Goal: Task Accomplishment & Management: Manage account settings

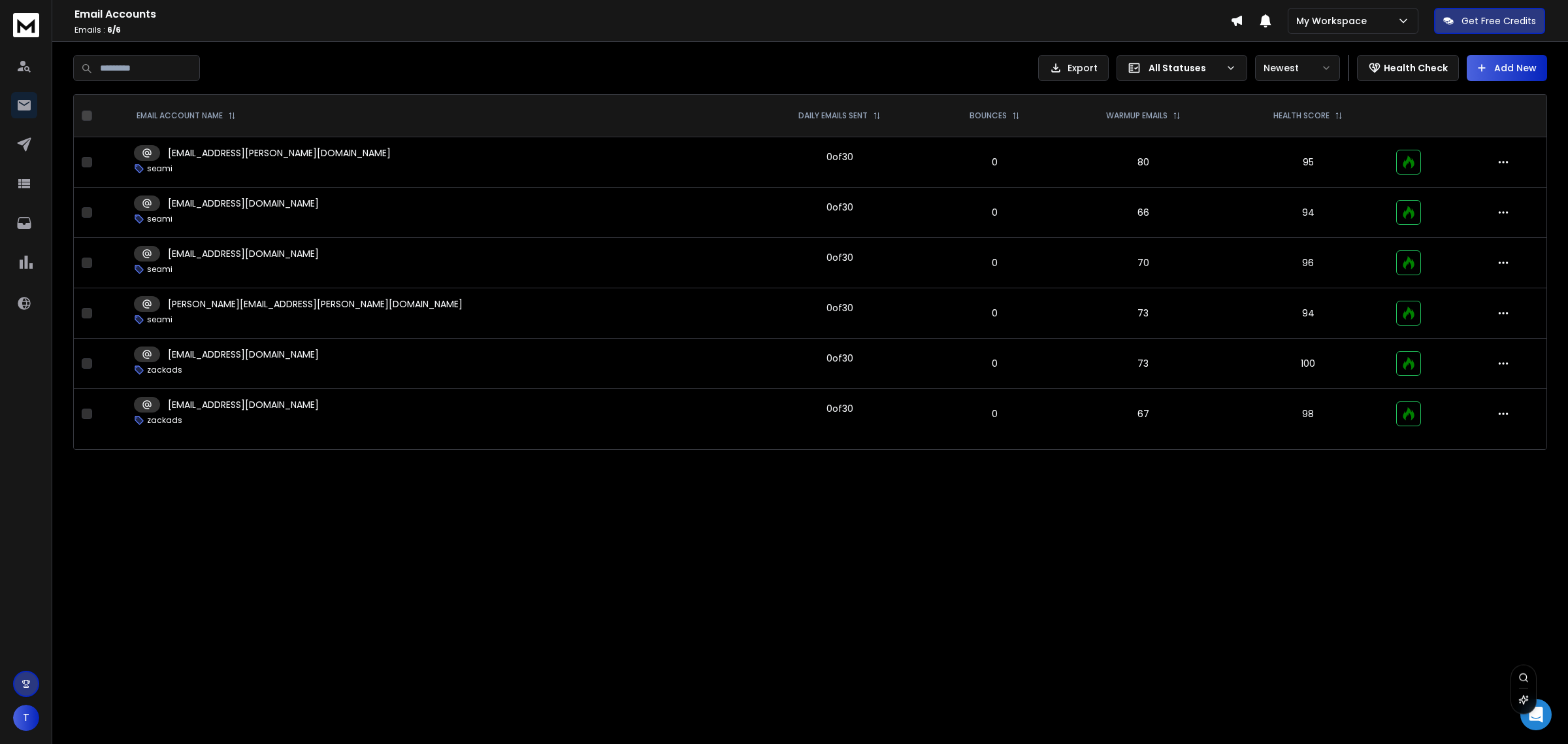
click at [10, 141] on div "T" at bounding box center [26, 372] width 52 height 744
click at [16, 139] on icon at bounding box center [24, 145] width 16 height 16
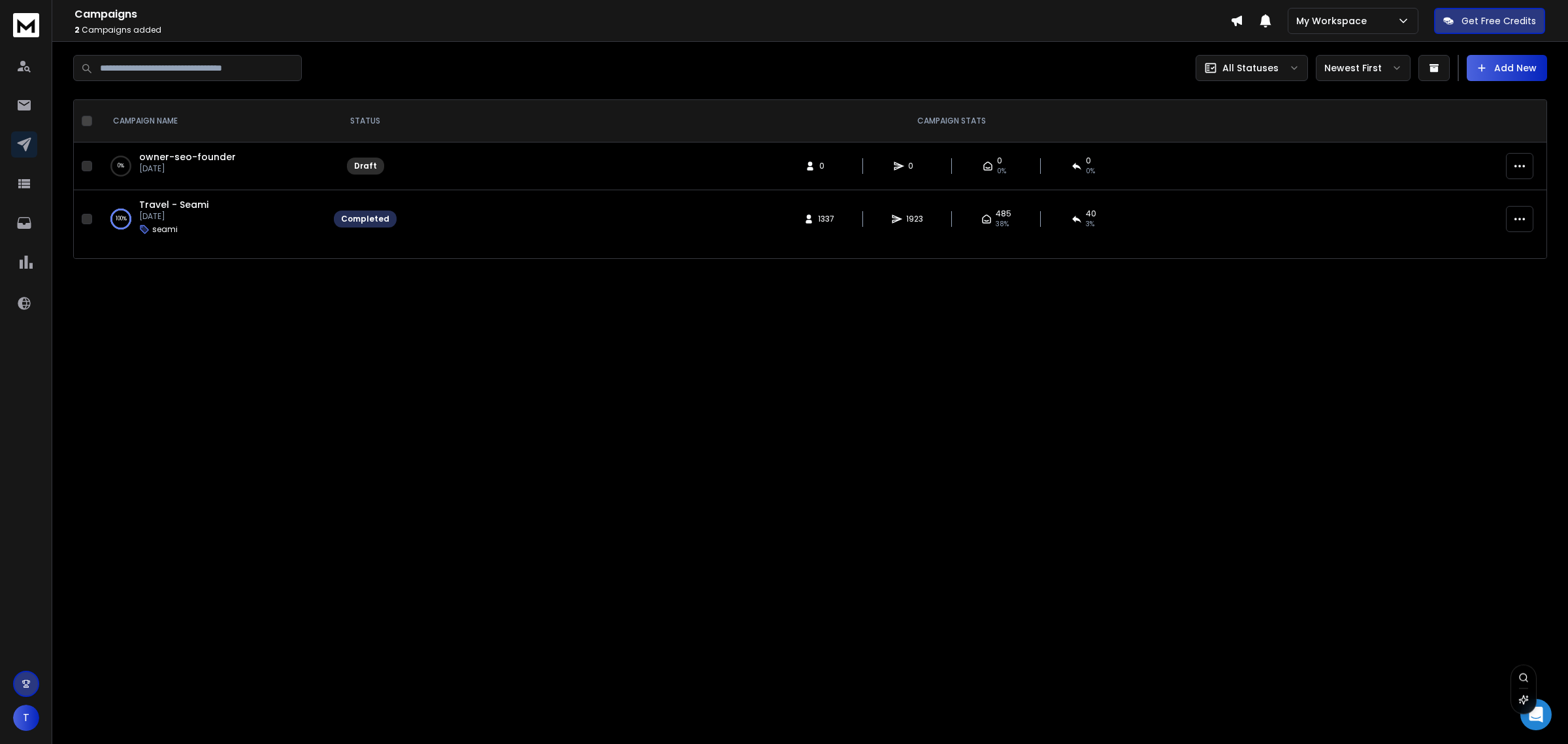
click at [1525, 166] on icon "button" at bounding box center [1520, 165] width 13 height 13
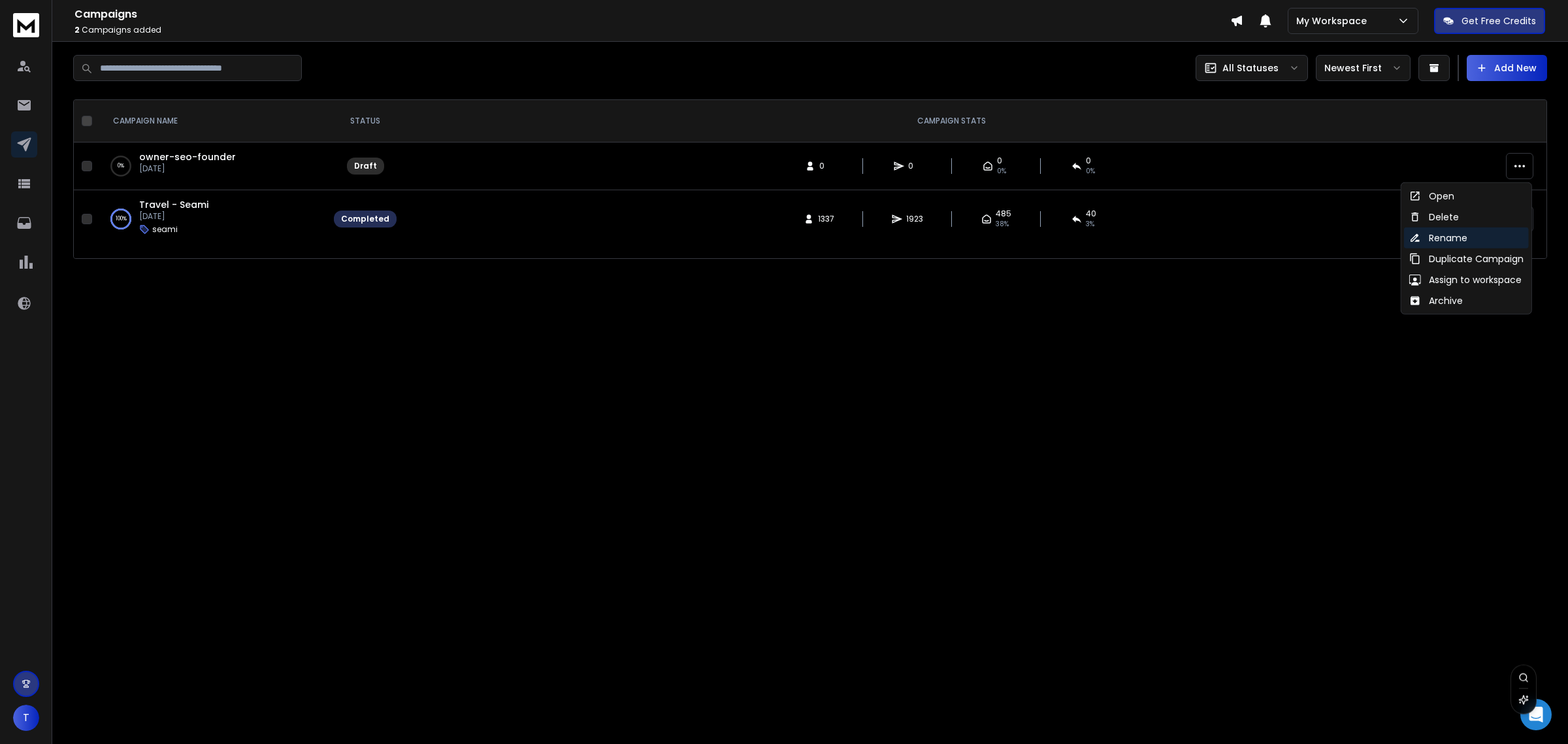
click at [1455, 233] on div "Rename" at bounding box center [1438, 237] width 58 height 13
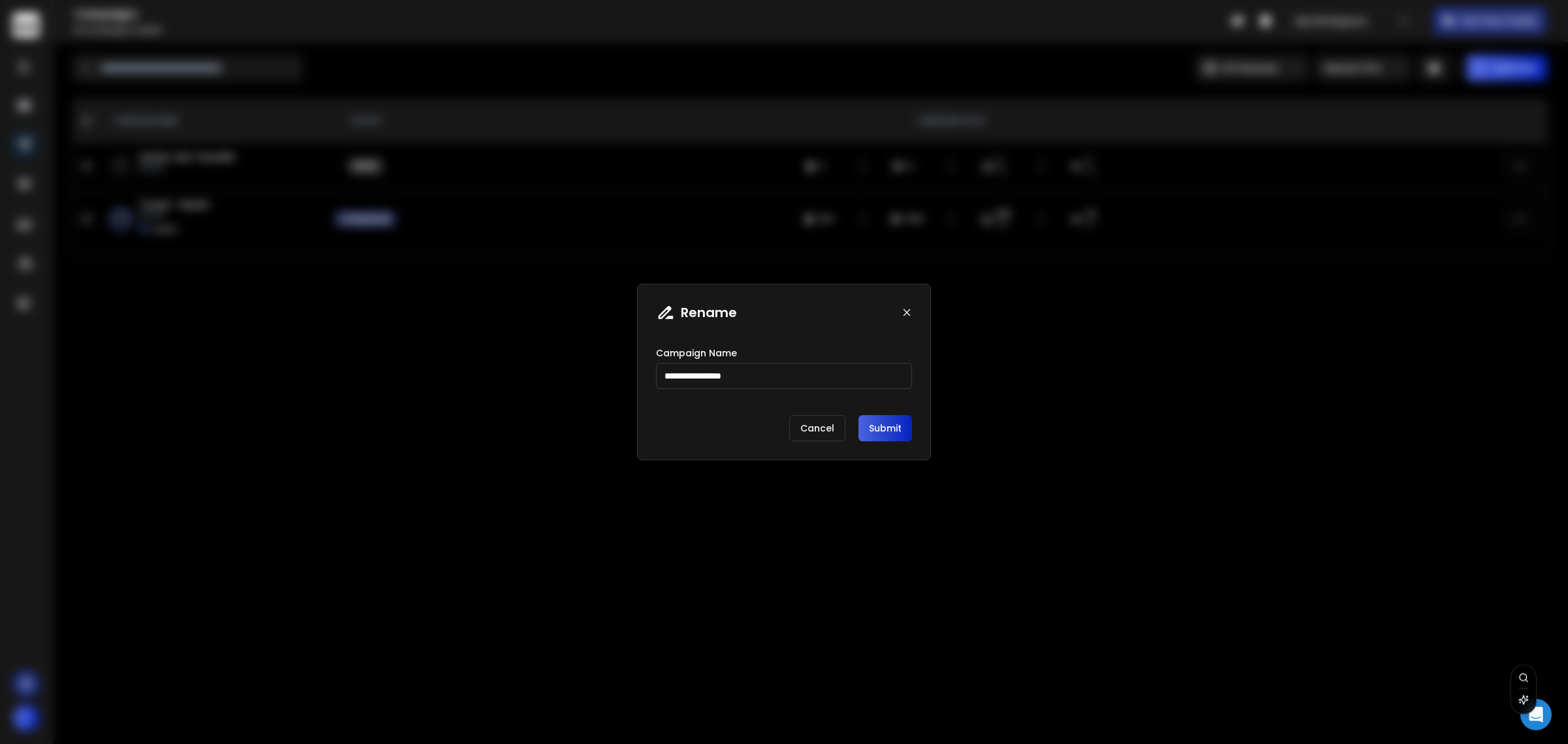
drag, startPoint x: 814, startPoint y: 372, endPoint x: 578, endPoint y: 404, distance: 238.2
click at [578, 404] on div "**********" at bounding box center [784, 372] width 1568 height 203
type input "****"
click at [887, 431] on button "Submit" at bounding box center [886, 428] width 54 height 26
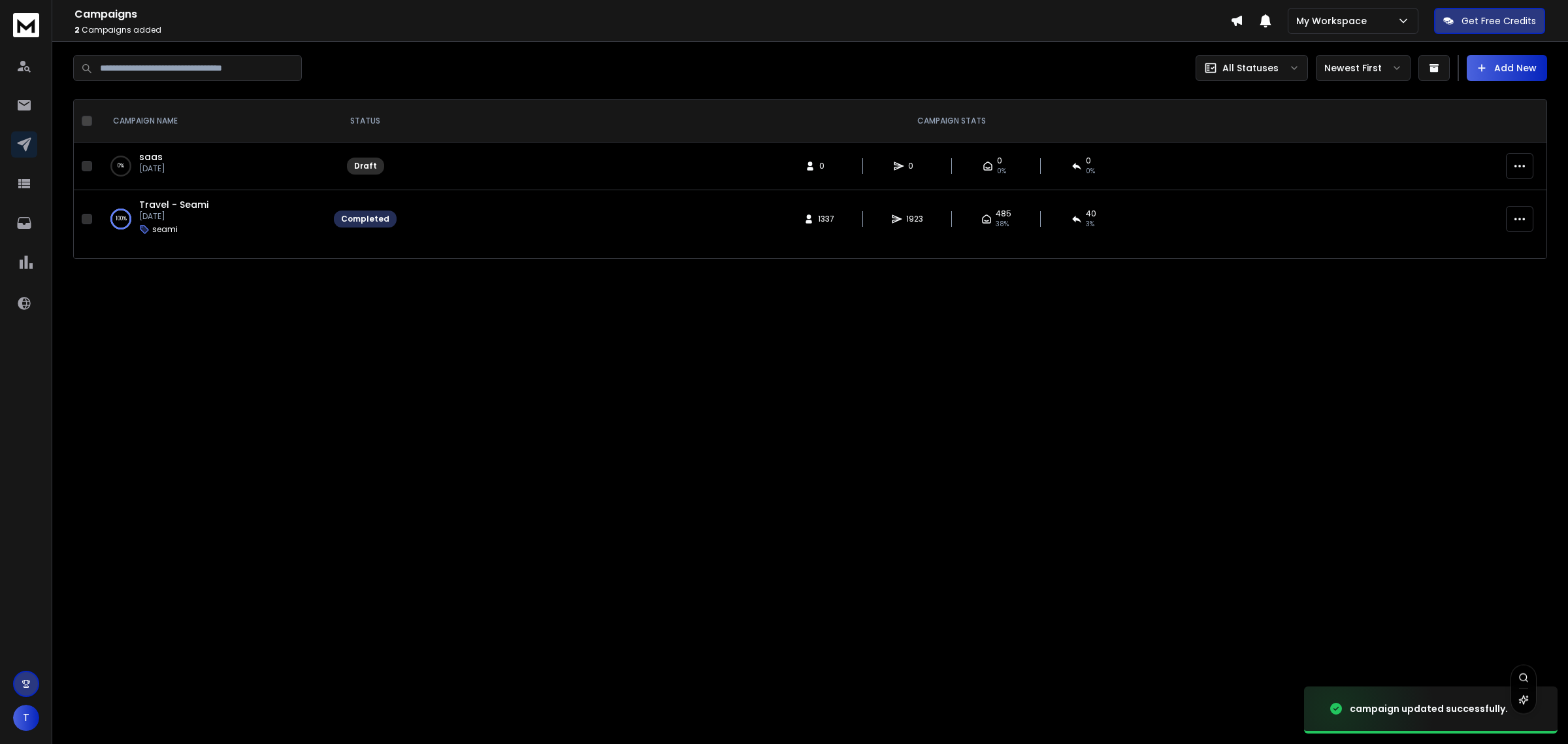
click at [151, 149] on td "0 % saas 4 months ago" at bounding box center [211, 166] width 229 height 48
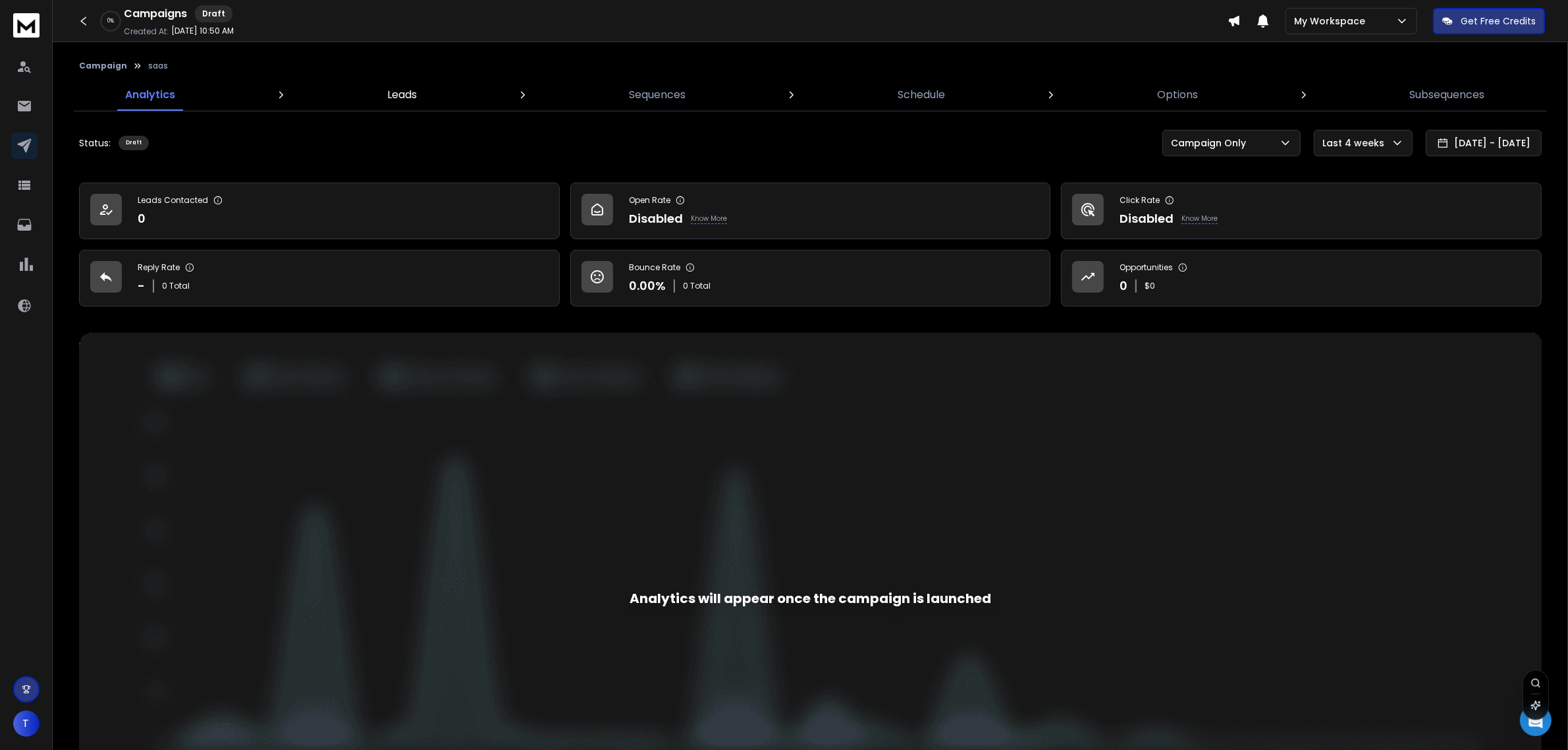
click at [404, 87] on p "Leads" at bounding box center [402, 95] width 30 height 16
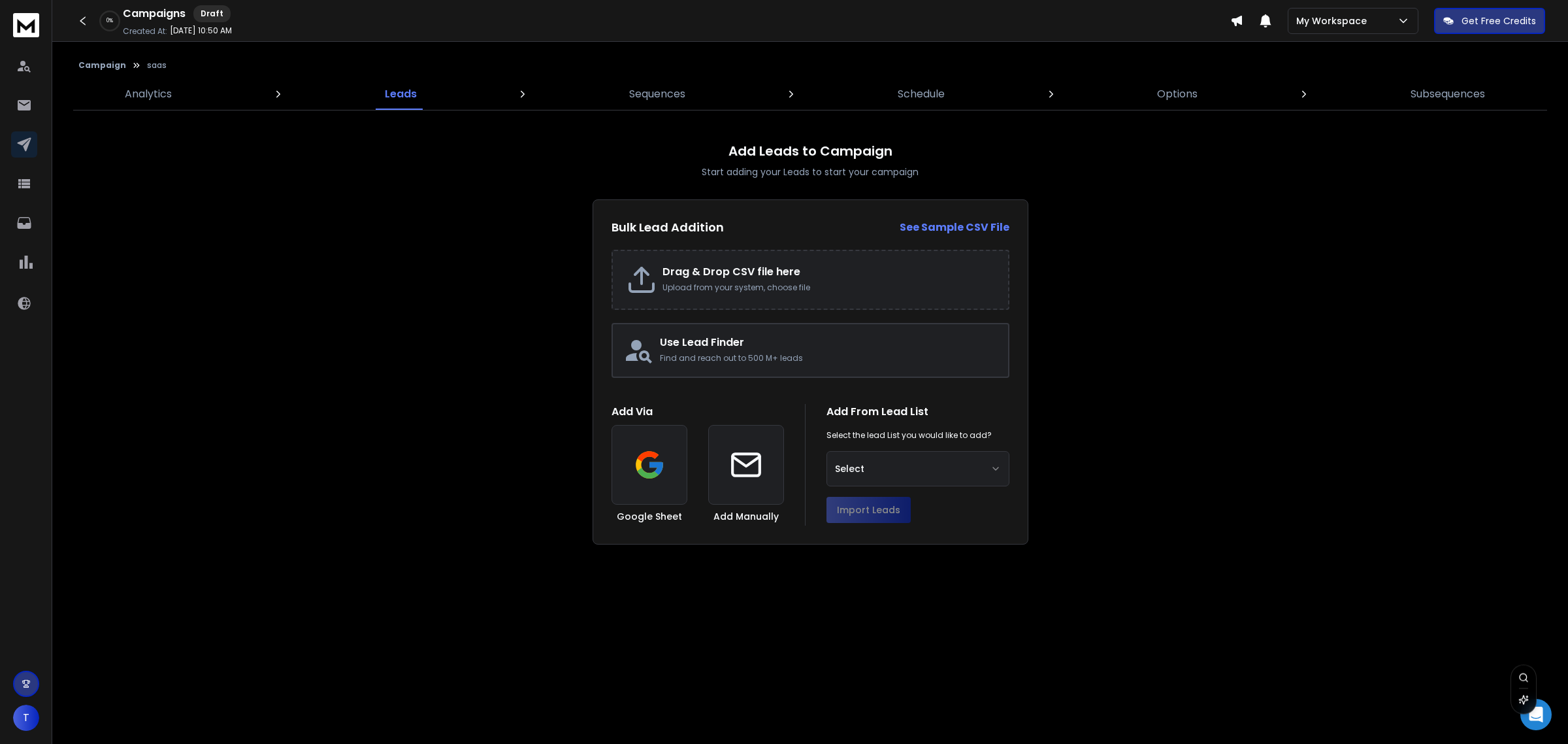
click at [720, 280] on div "Drag & Drop CSV file here Upload from your system, choose file" at bounding box center [829, 280] width 332 height 31
click at [702, 264] on h2 "Drag & Drop CSV file here" at bounding box center [829, 272] width 332 height 16
type input "**********"
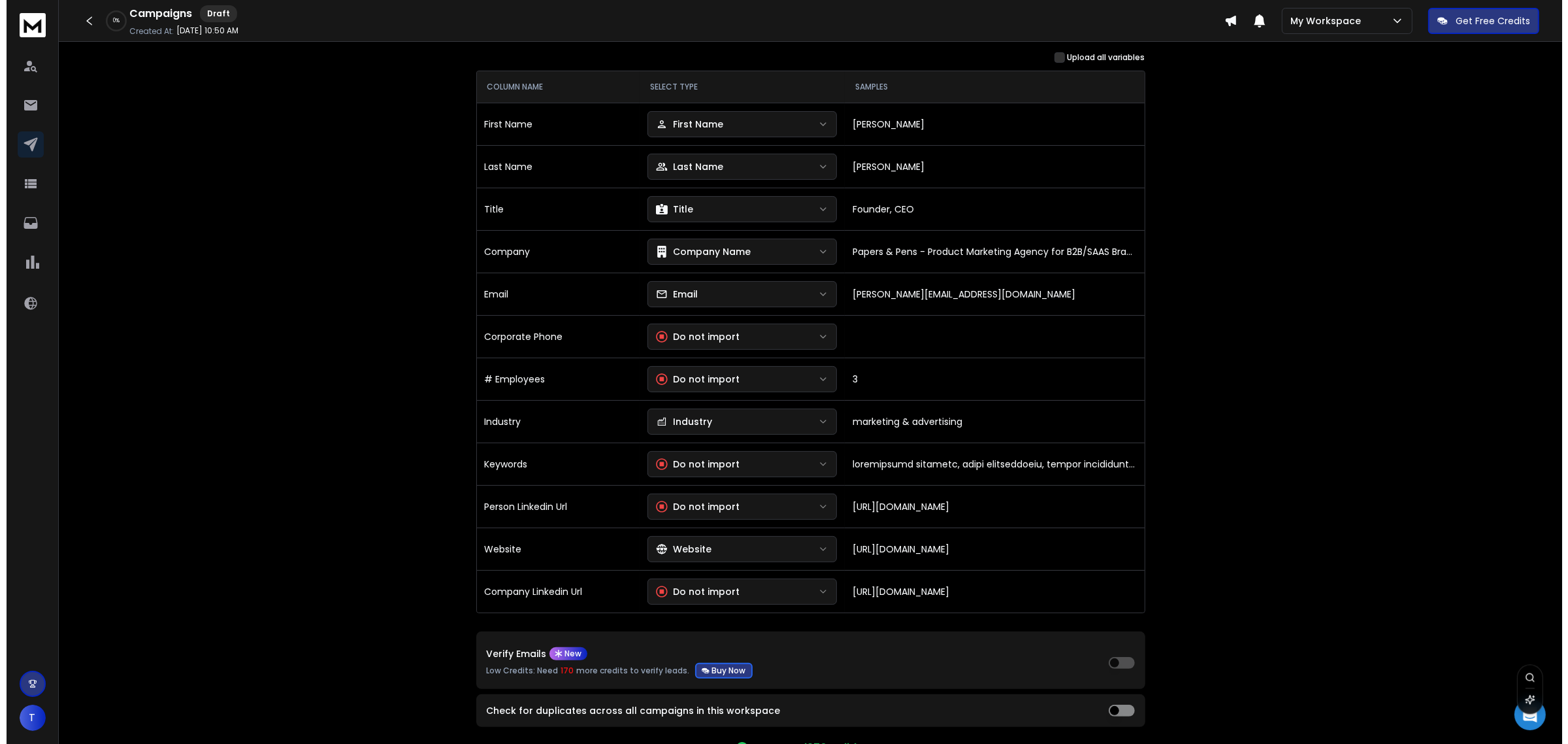
scroll to position [249, 0]
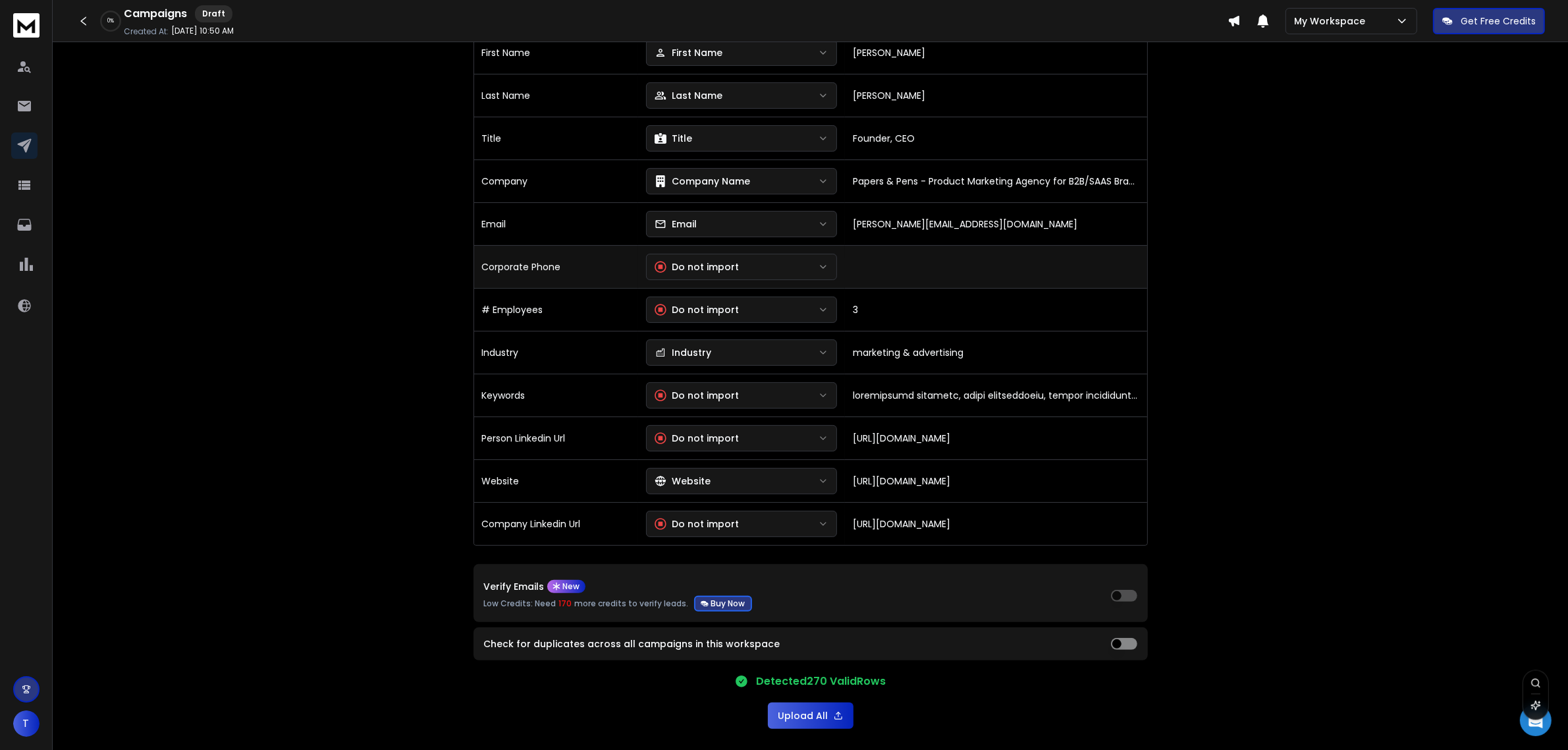
click at [754, 267] on button "Do not import" at bounding box center [741, 267] width 191 height 26
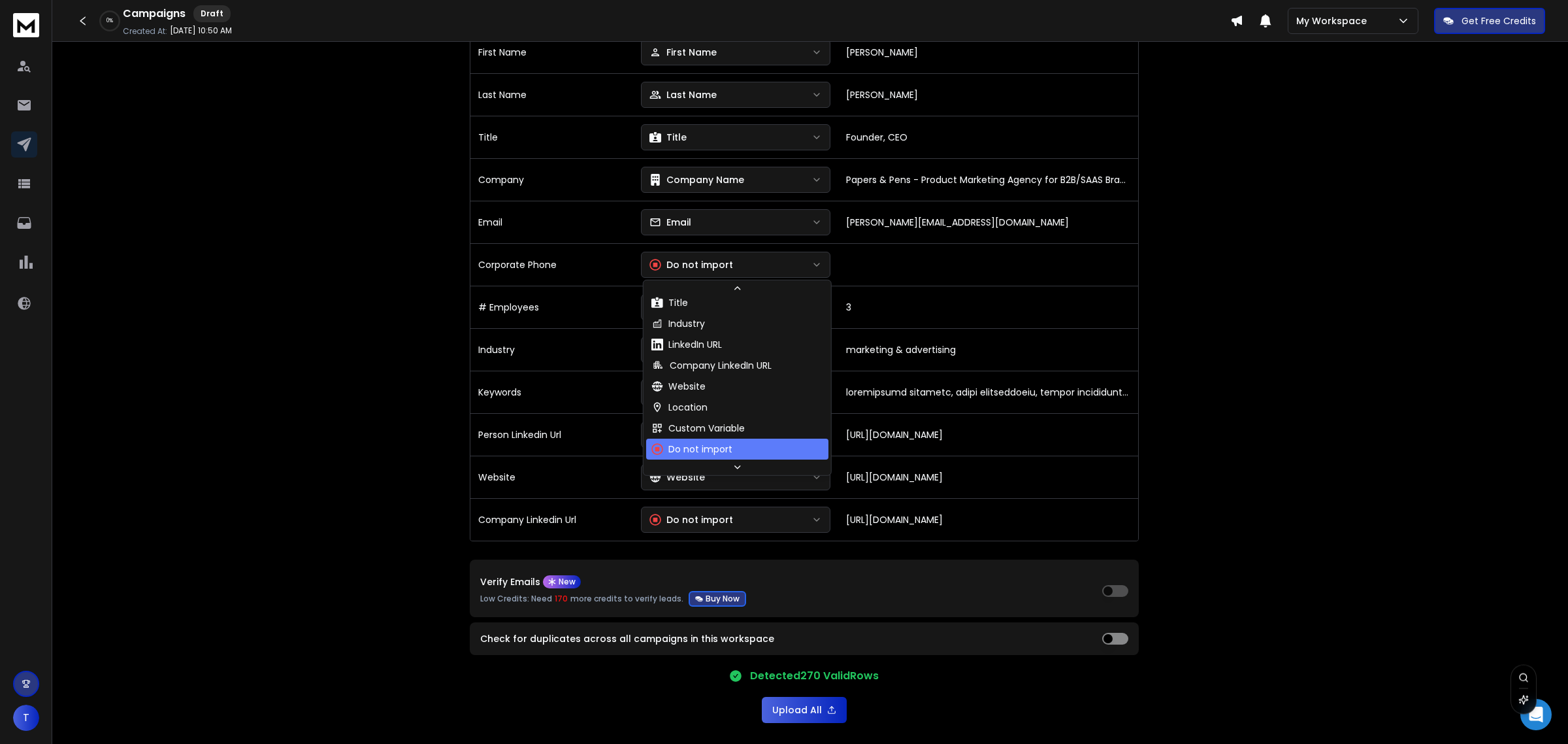
scroll to position [119, 0]
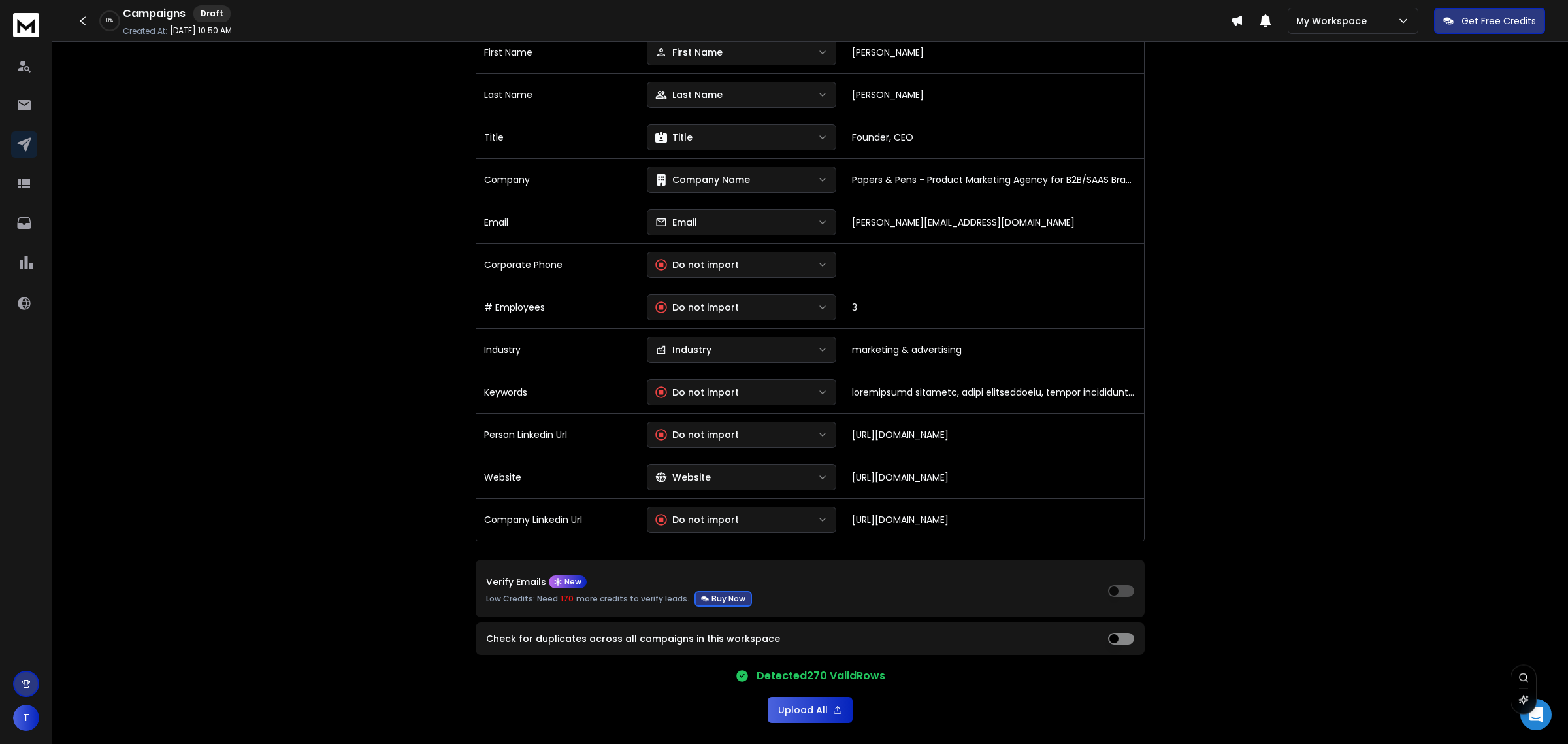
click at [414, 372] on div "saas-lean.csv File Processed Upload all variables COLUMN NAME SELECT TYPE SAMPL…" at bounding box center [784, 247] width 1568 height 993
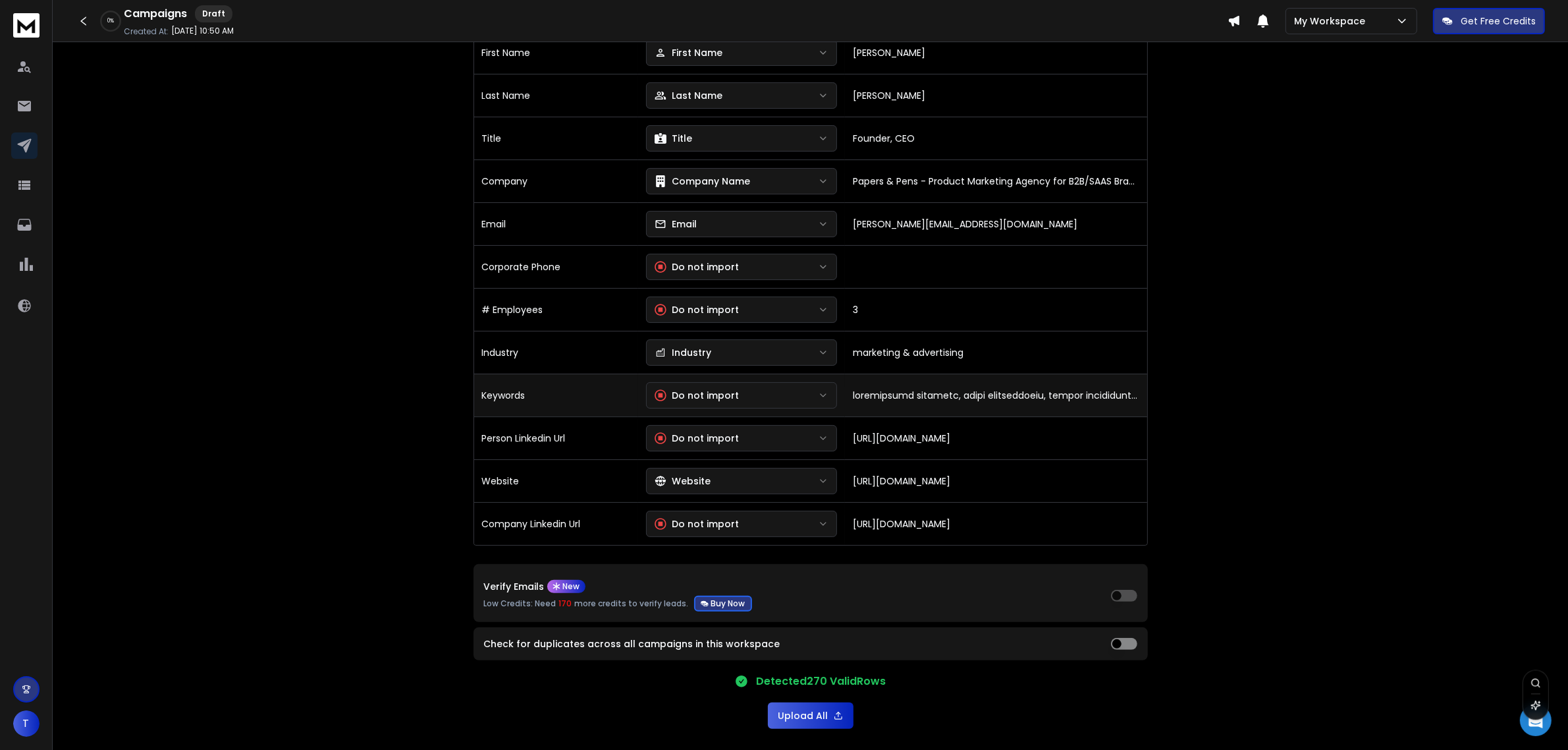
click at [736, 399] on div "Do not import" at bounding box center [696, 395] width 85 height 13
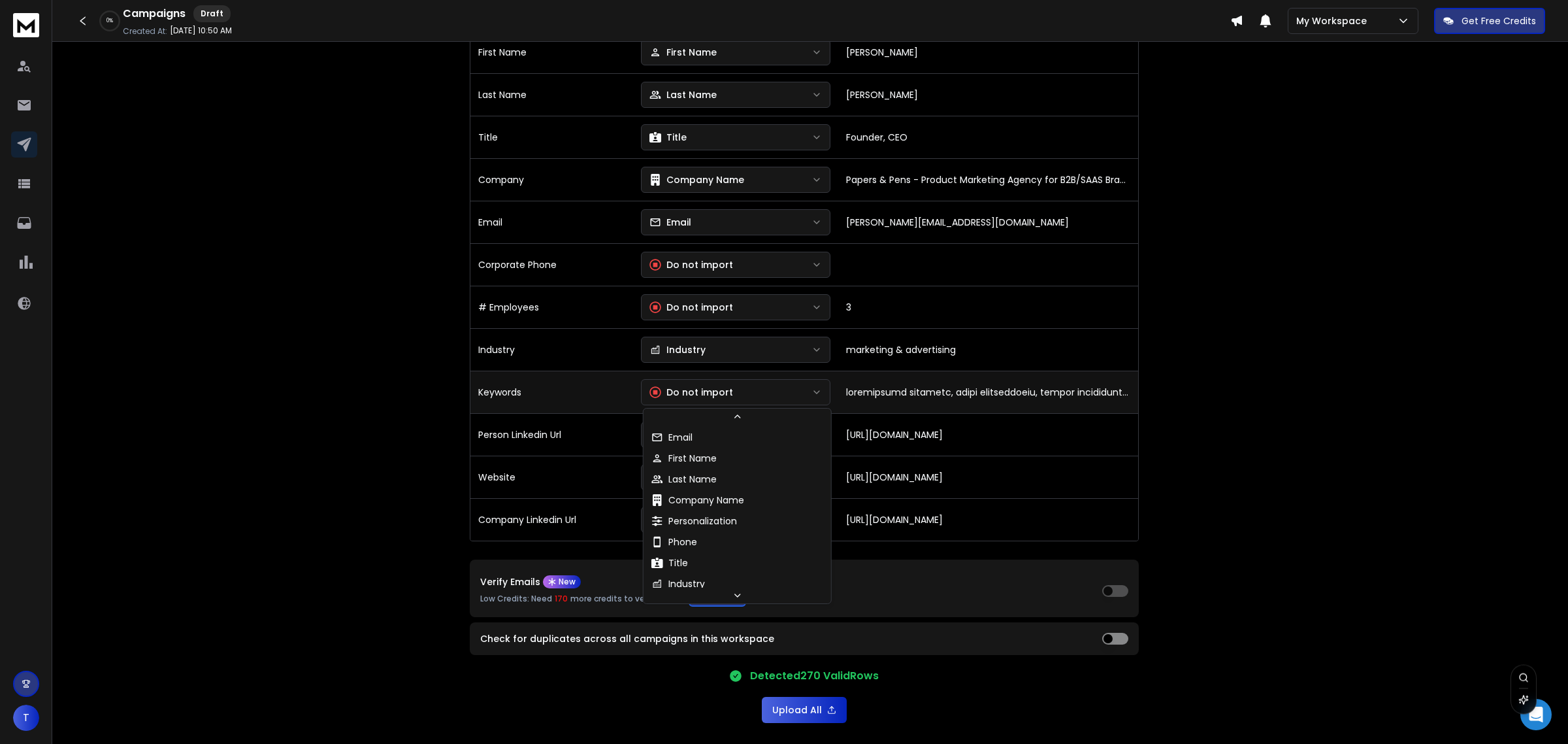
scroll to position [132, 0]
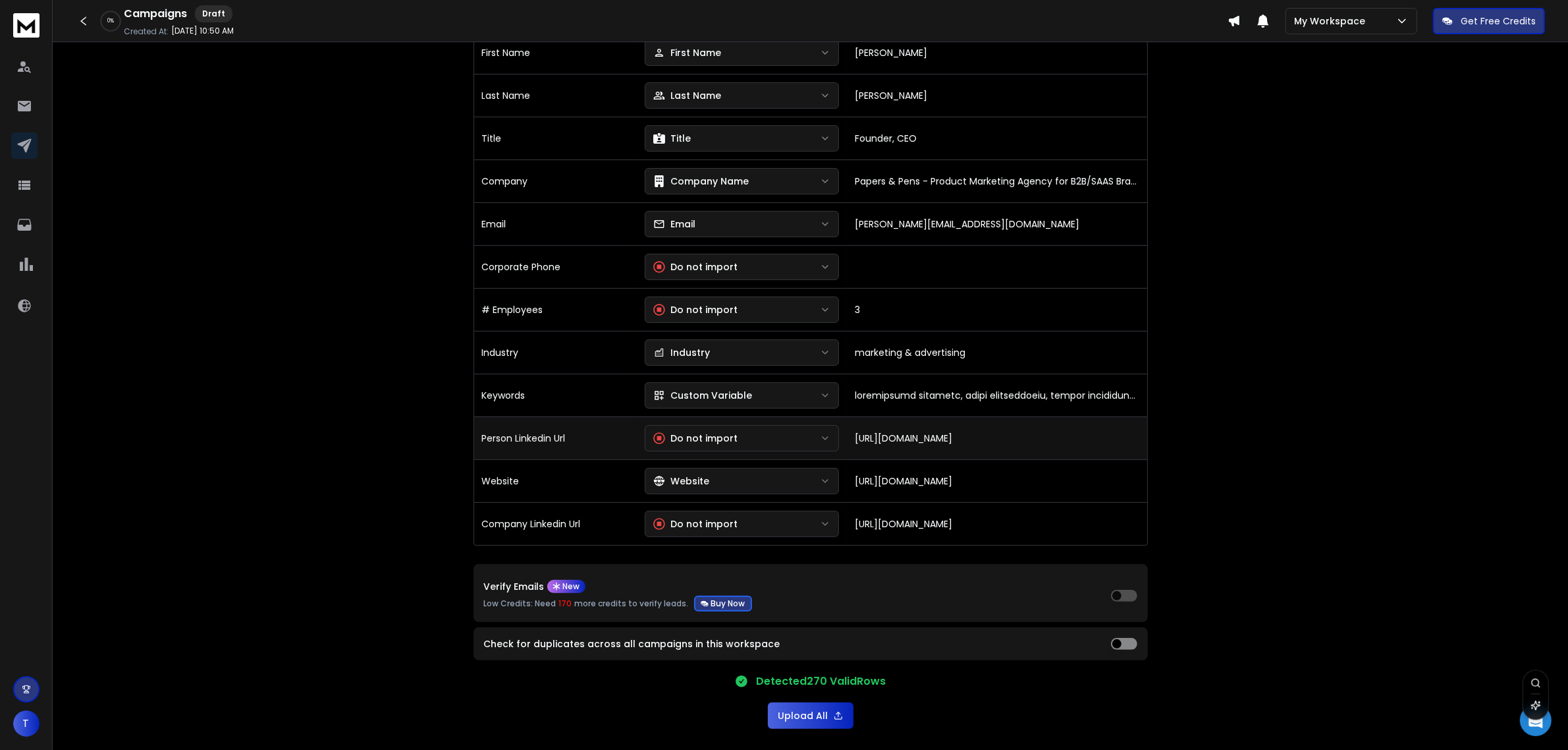
click at [685, 442] on div "Do not import" at bounding box center [695, 437] width 85 height 13
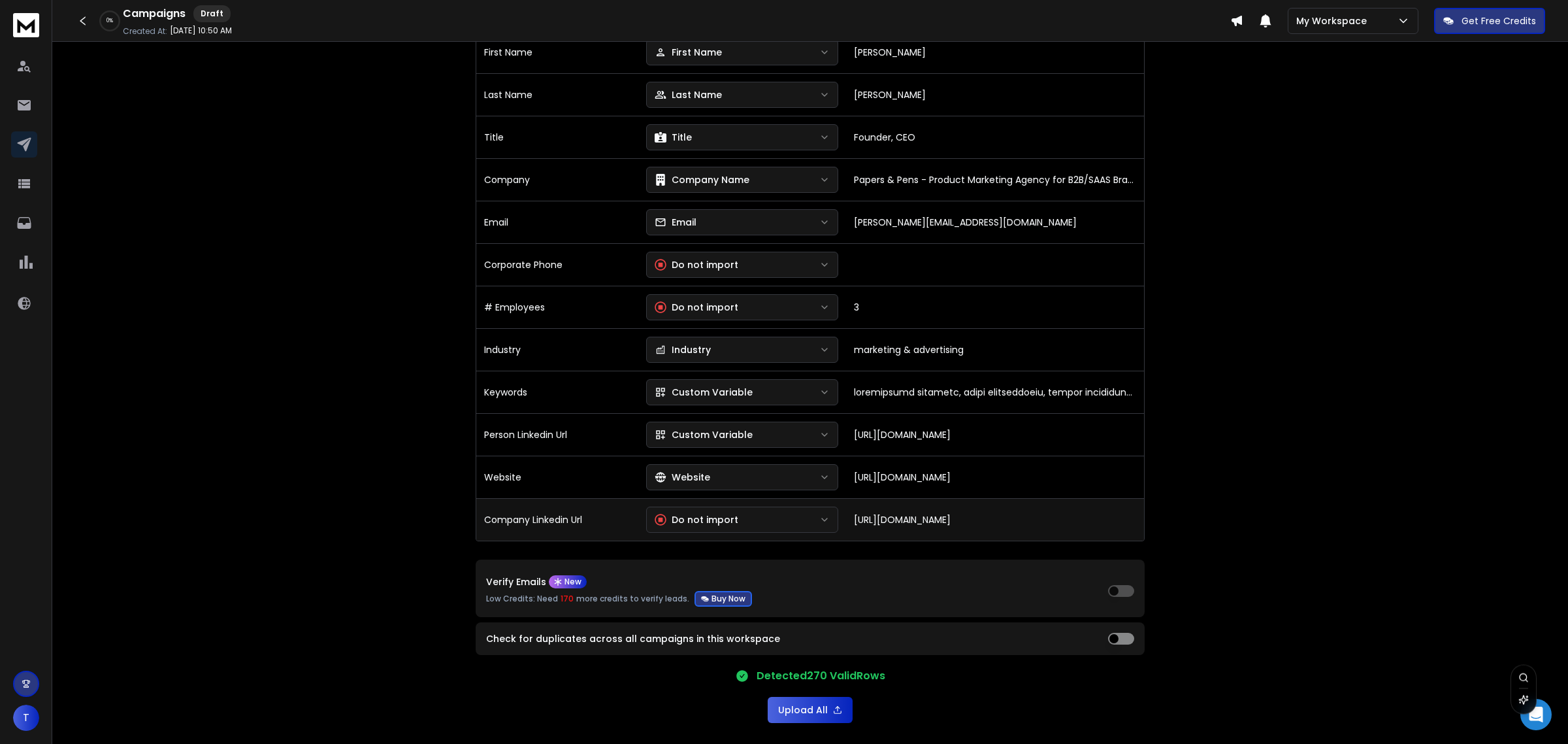
click at [673, 523] on div "Do not import" at bounding box center [696, 519] width 84 height 13
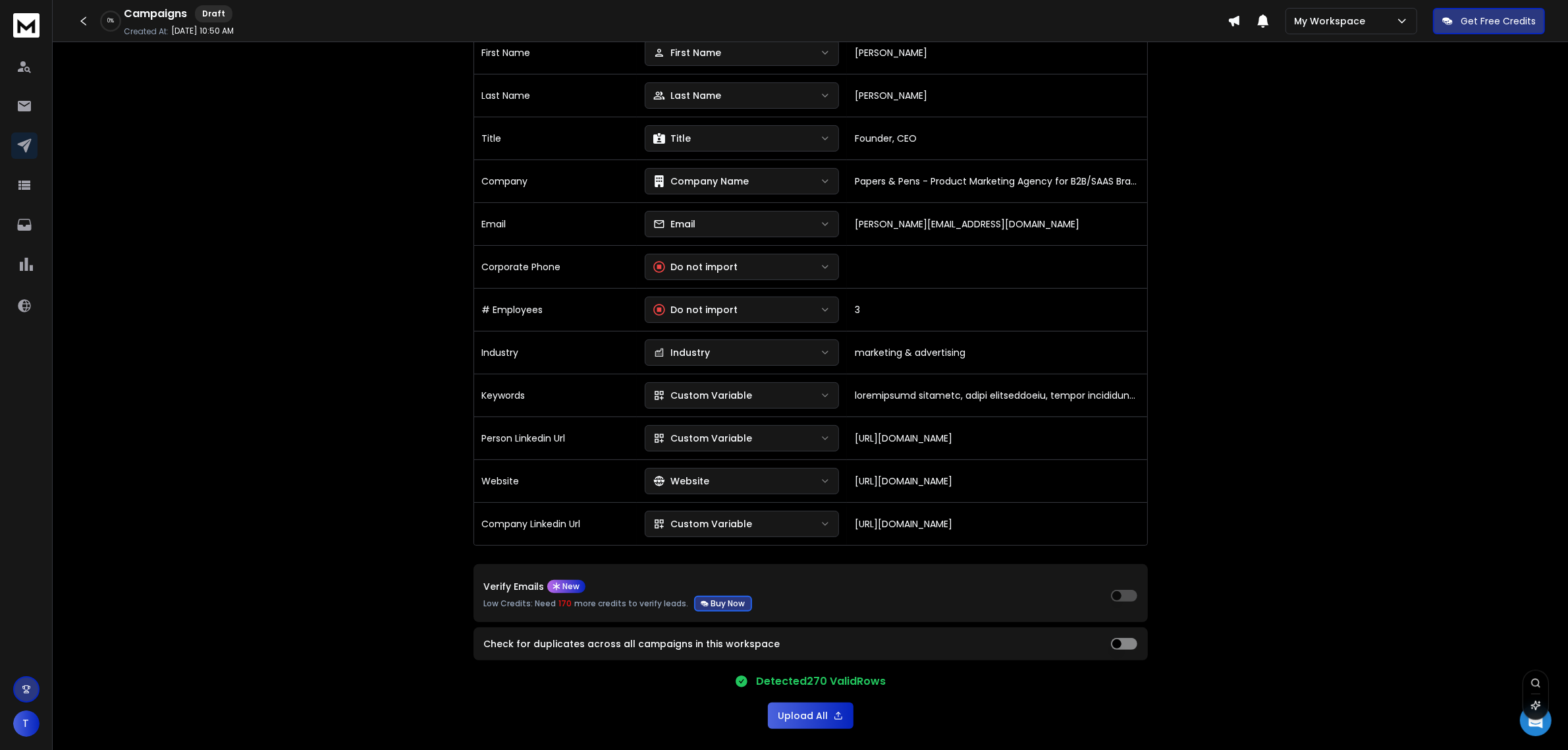
click at [401, 533] on div "saas-lean.csv File Processed Upload all variables COLUMN NAME SELECT TYPE SAMPL…" at bounding box center [784, 249] width 1568 height 1001
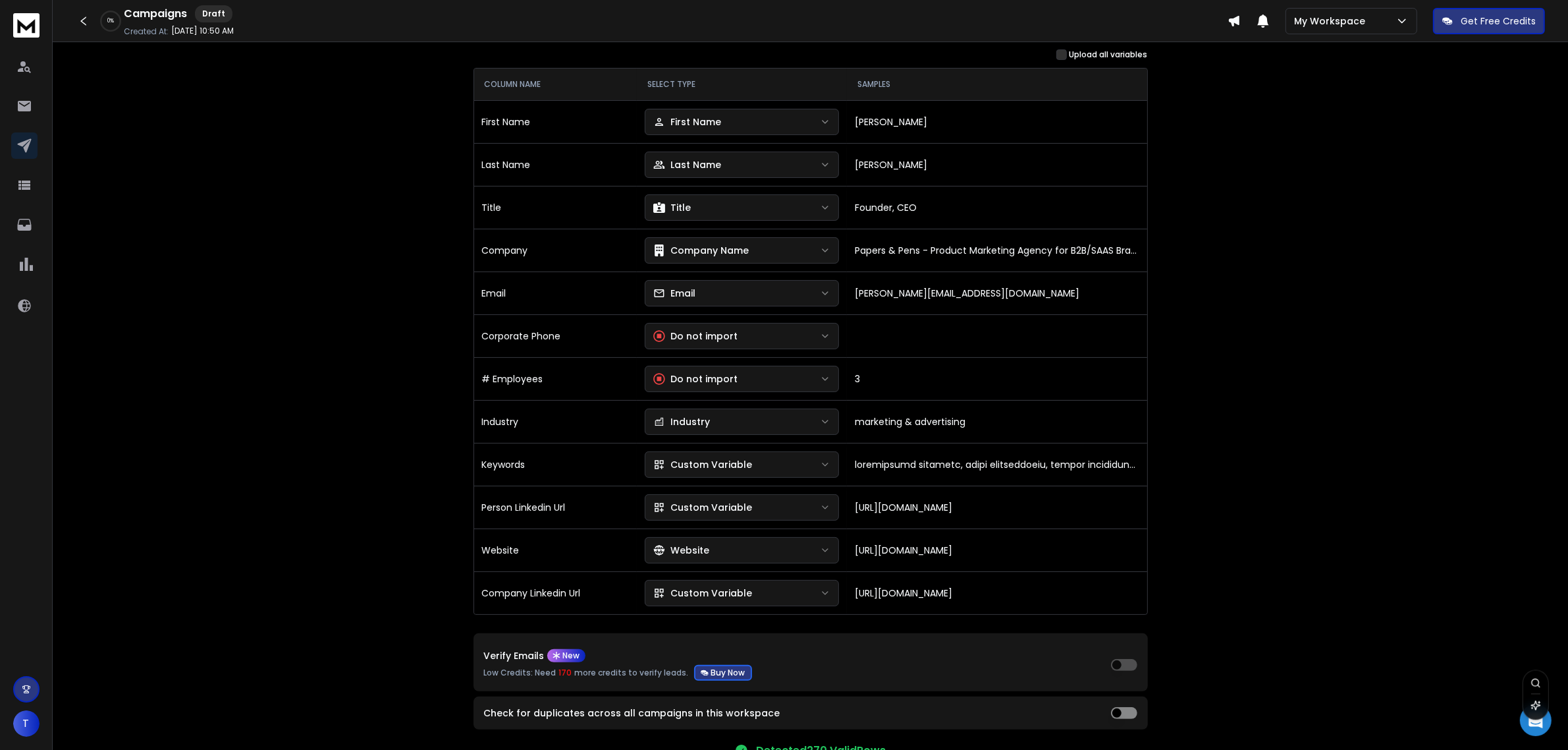
scroll to position [251, 0]
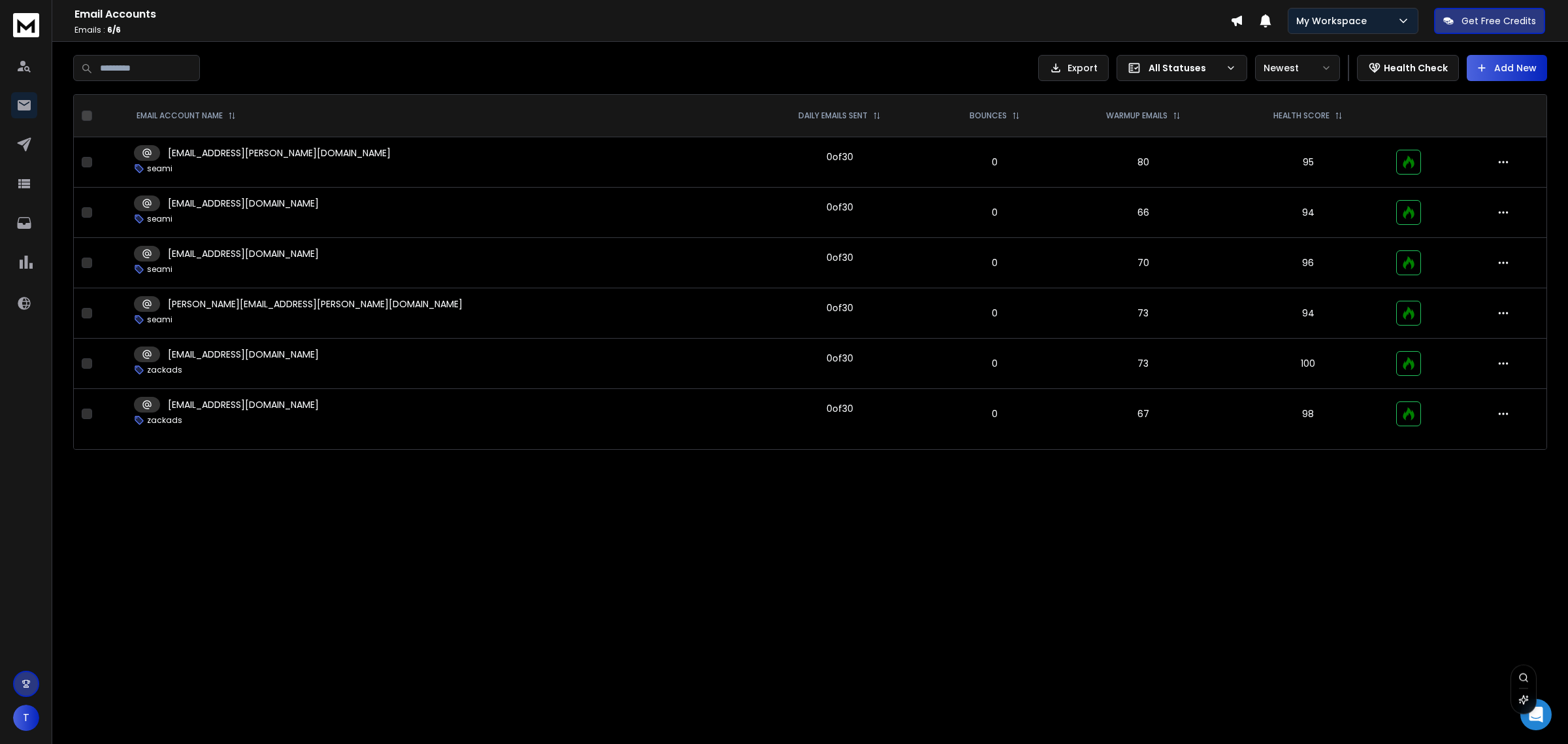
click at [1390, 17] on div "My Workspace" at bounding box center [1352, 21] width 113 height 13
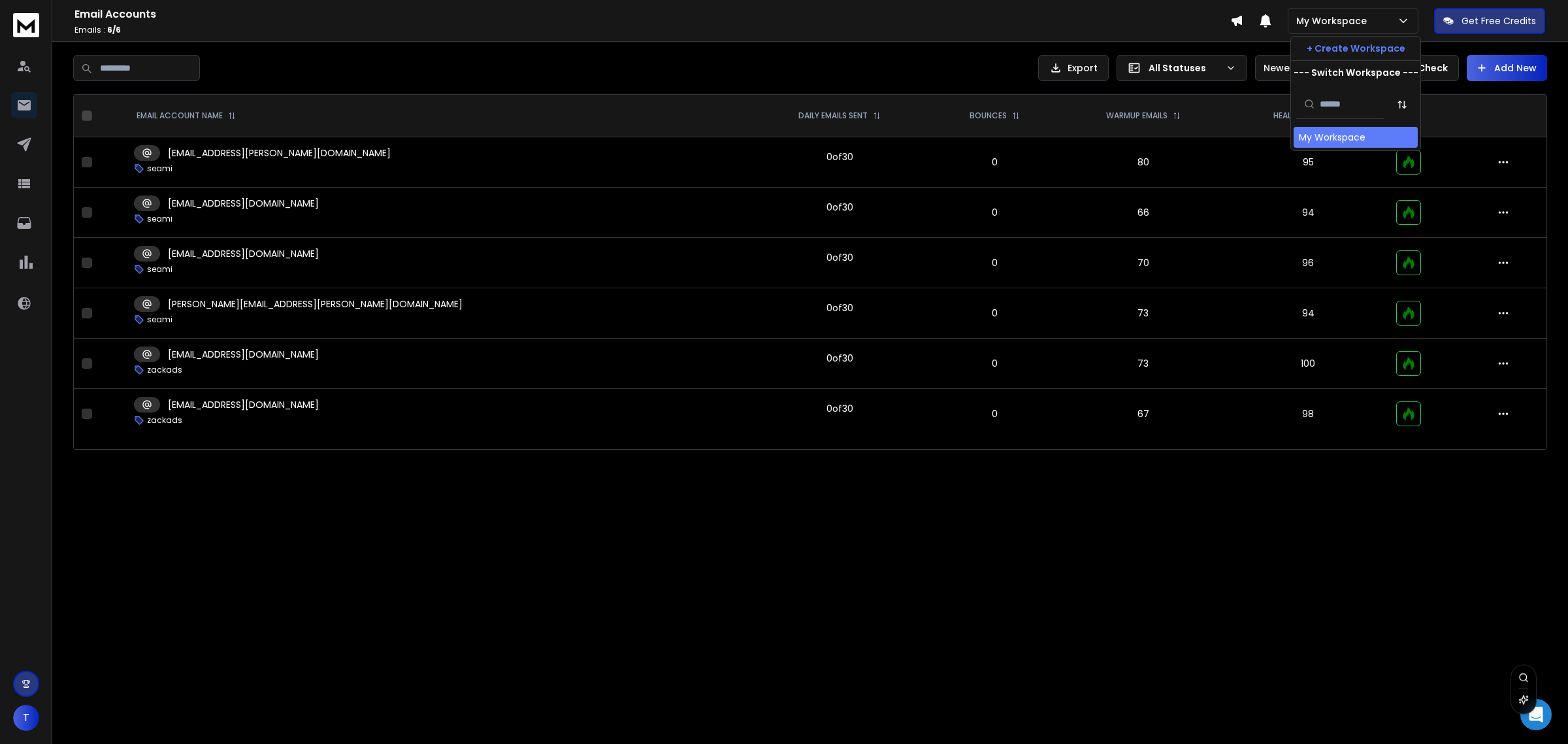
click at [1466, 12] on button "Get Free Credits" at bounding box center [1489, 21] width 111 height 26
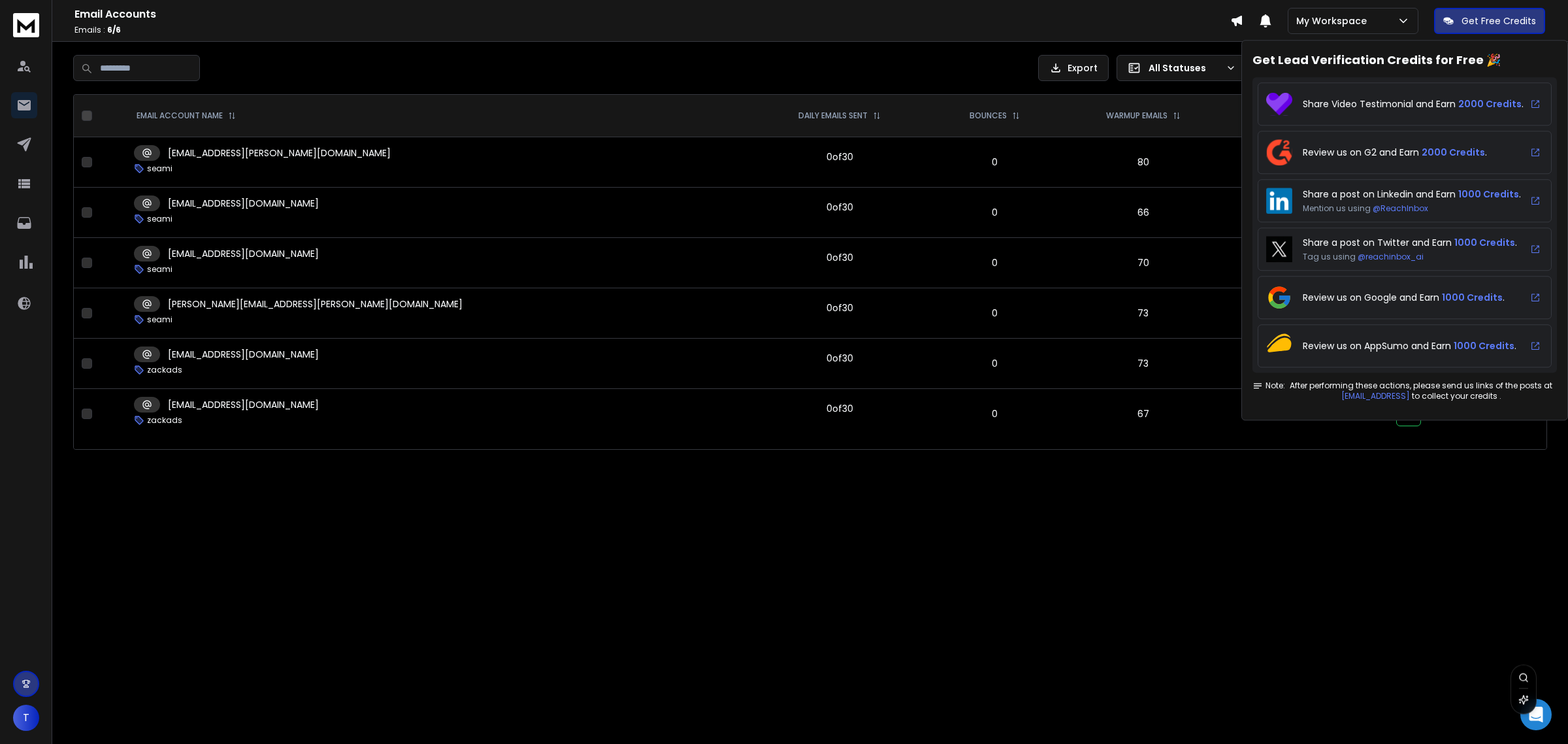
click at [1468, 340] on link "Review us on AppSumo and Earn 1000 Credits ." at bounding box center [1405, 346] width 294 height 43
click at [932, 564] on div "Get only verified leads with our AI-powered Lead Finder, starting at $22/mo Try…" at bounding box center [784, 372] width 1568 height 744
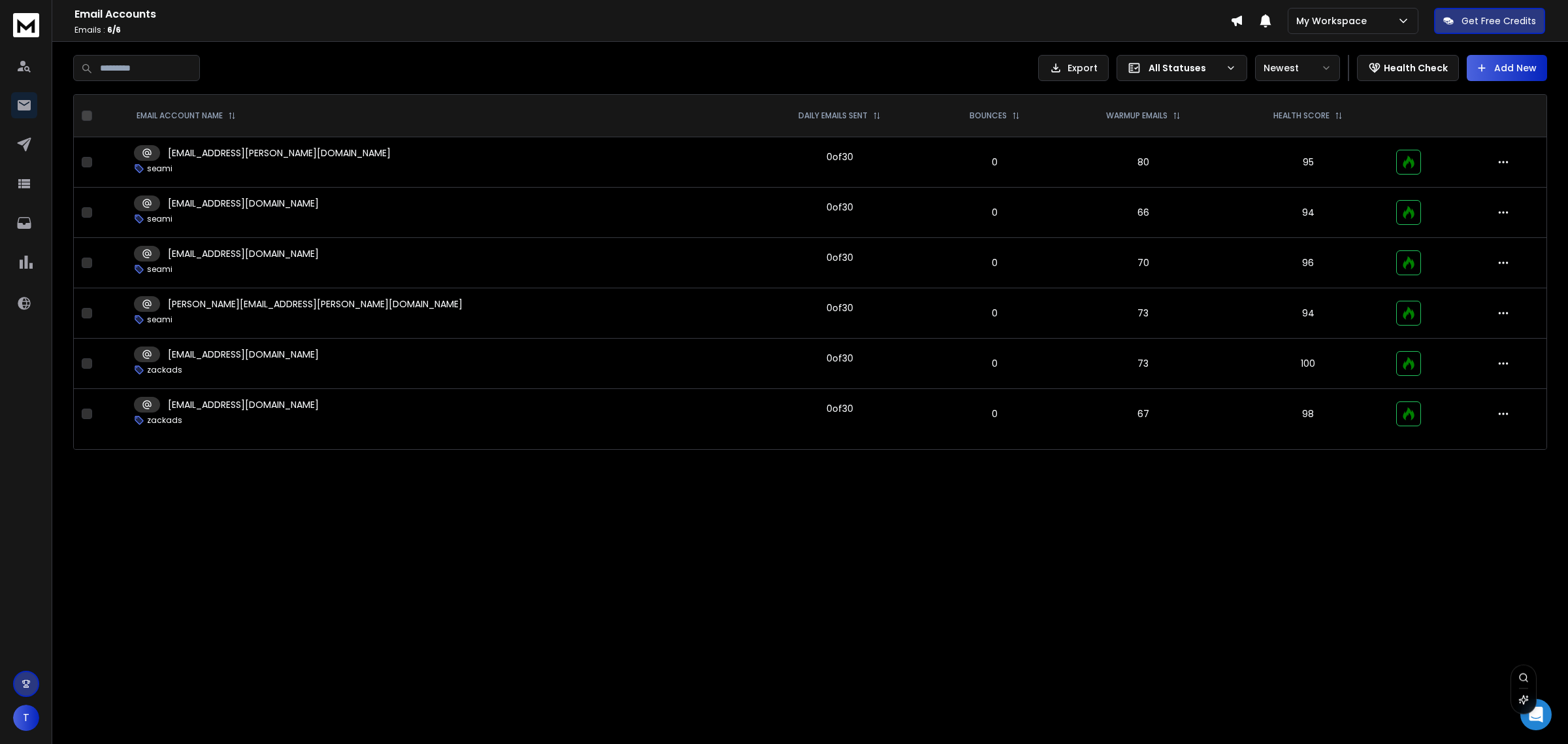
click at [1487, 30] on button "Get Free Credits" at bounding box center [1489, 21] width 111 height 26
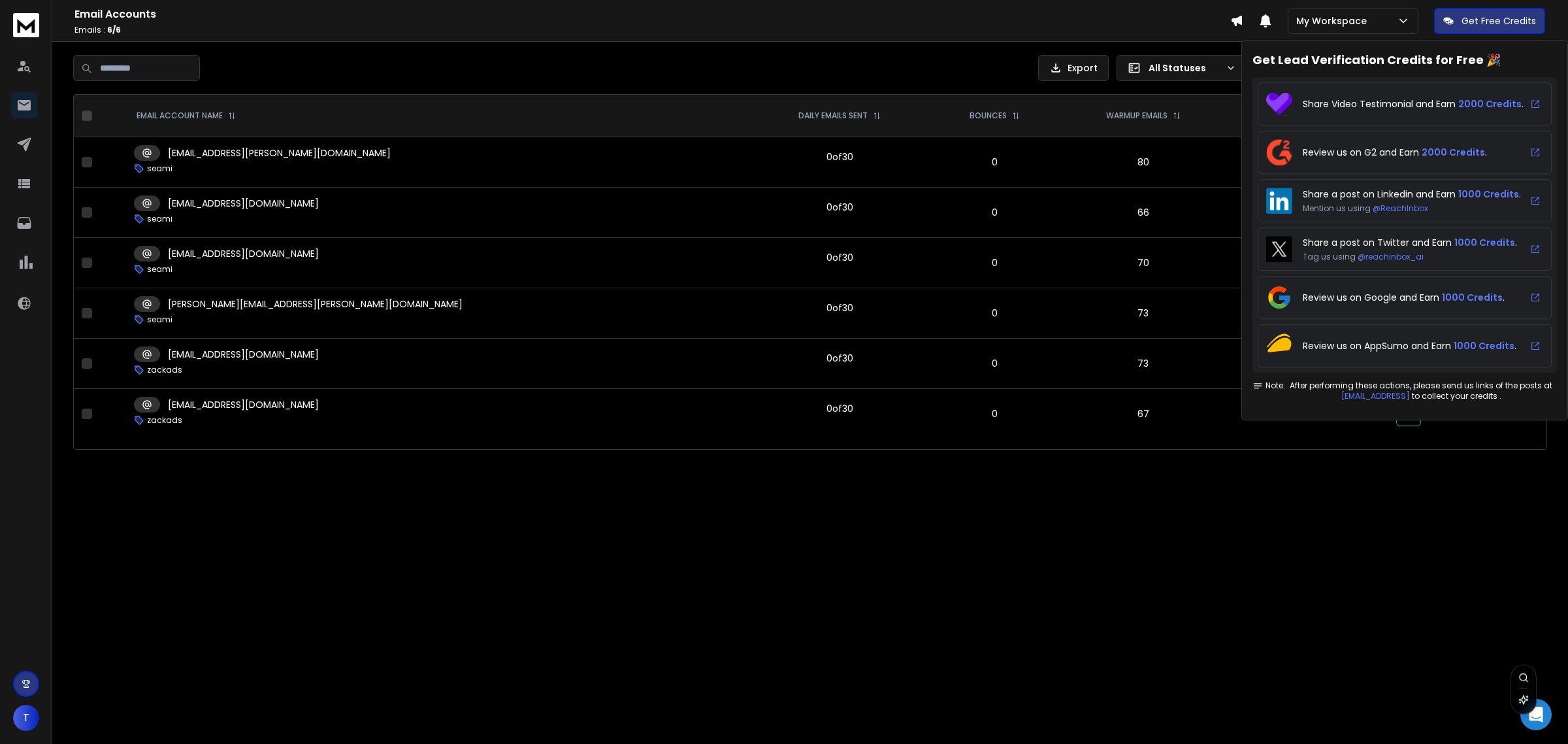
click at [965, 570] on div "Get only verified leads with our AI-powered Lead Finder, starting at $22/mo Try…" at bounding box center [784, 372] width 1568 height 744
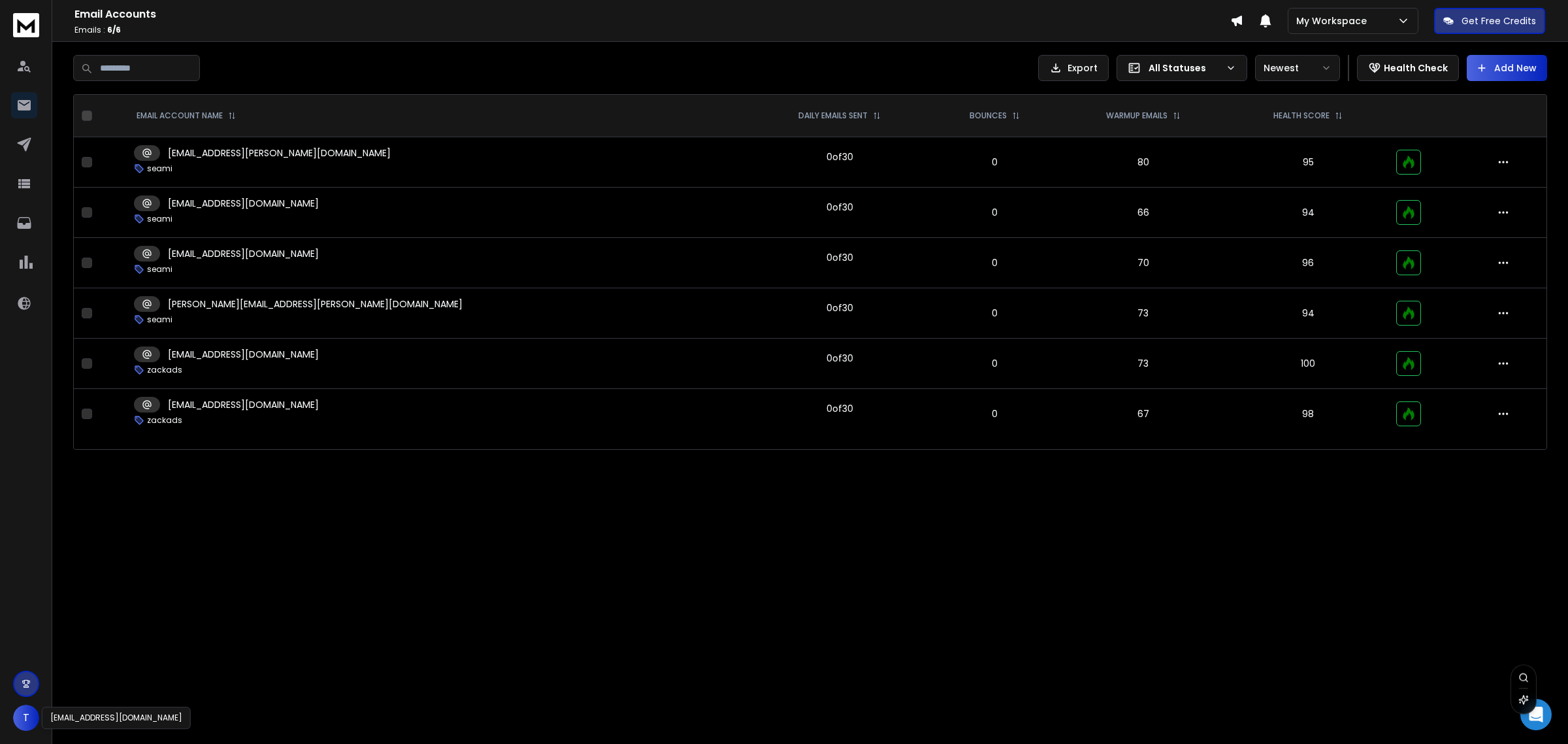
click at [17, 721] on span "T" at bounding box center [26, 718] width 26 height 26
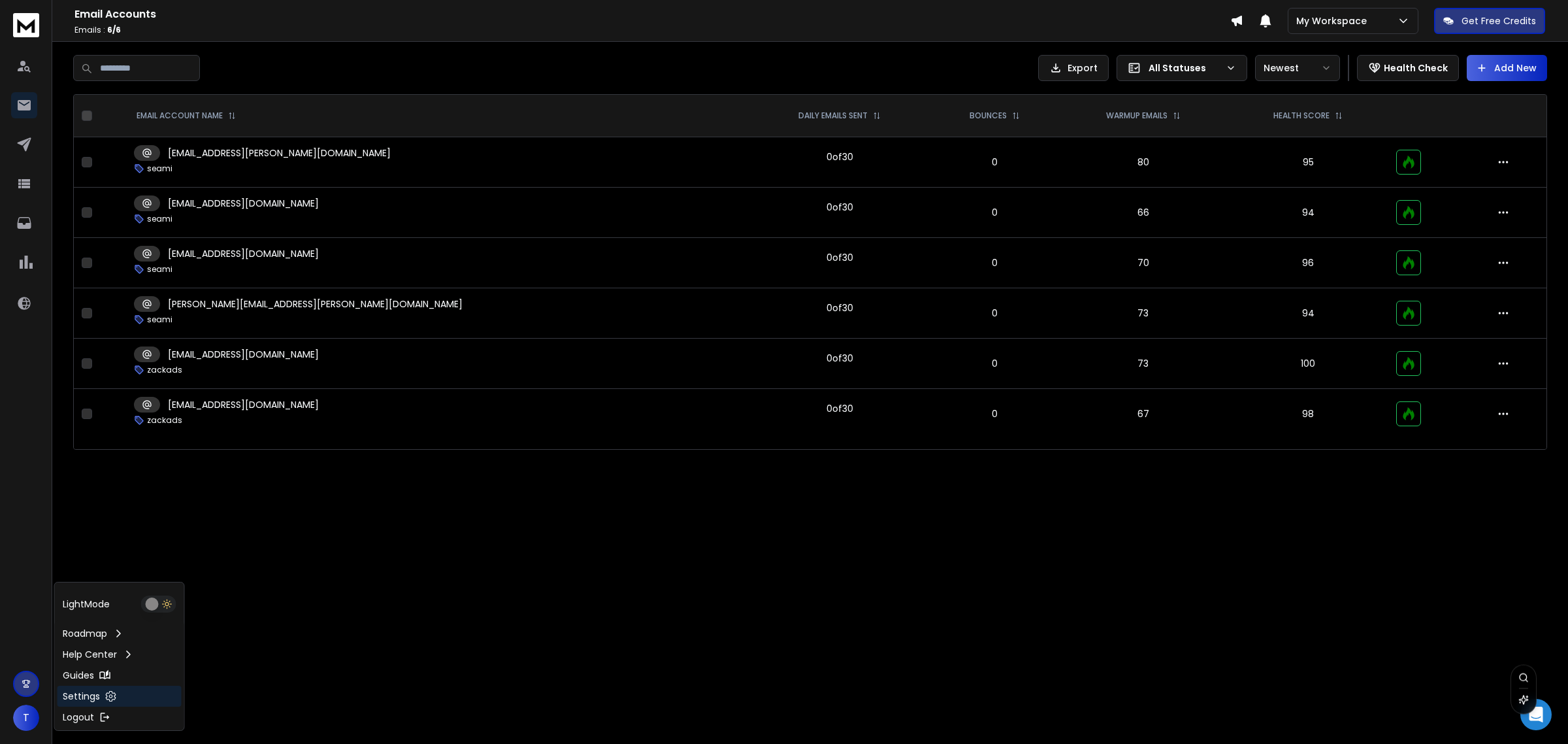
click at [93, 694] on p "Settings" at bounding box center [81, 695] width 37 height 13
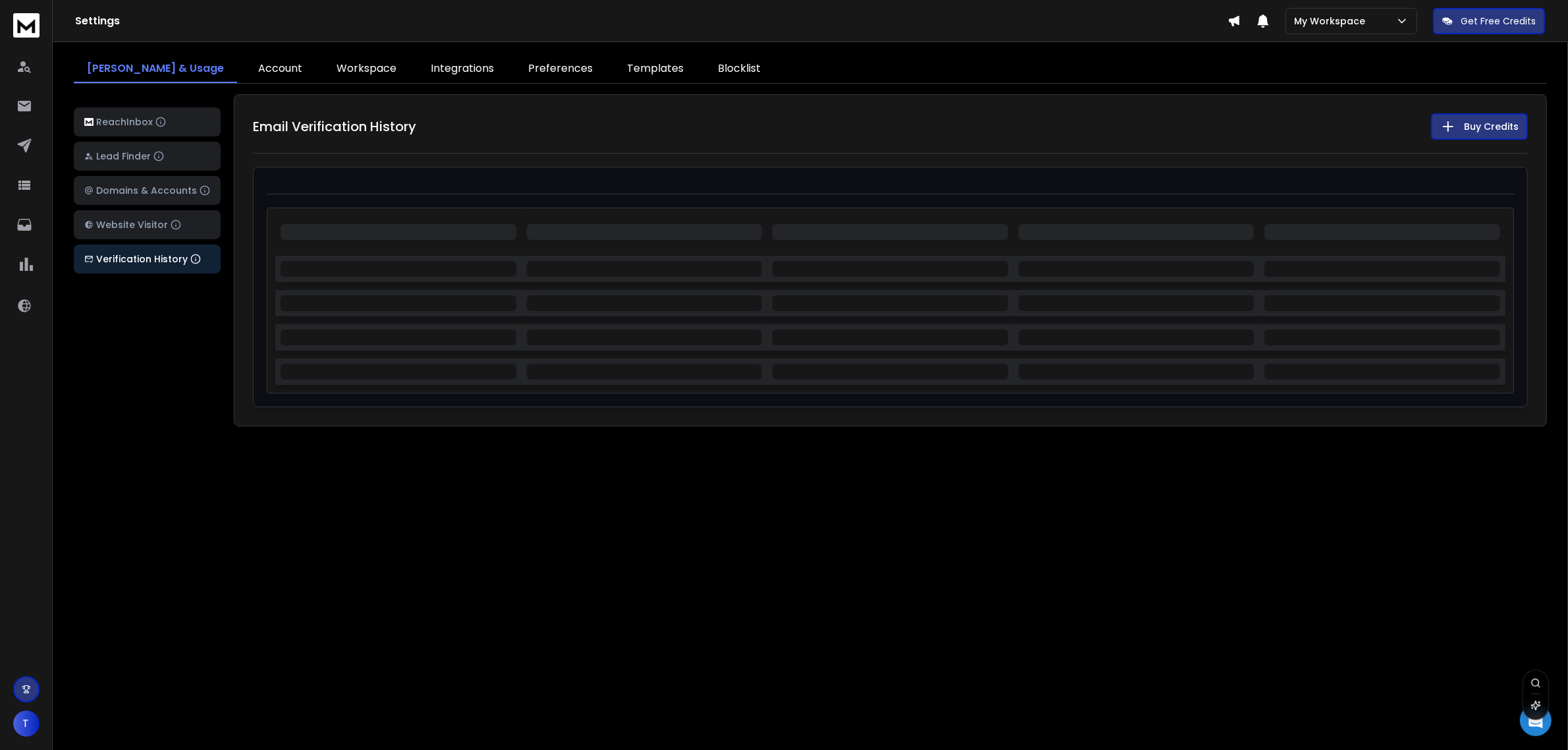
click at [112, 254] on button "Verification History" at bounding box center [147, 258] width 147 height 29
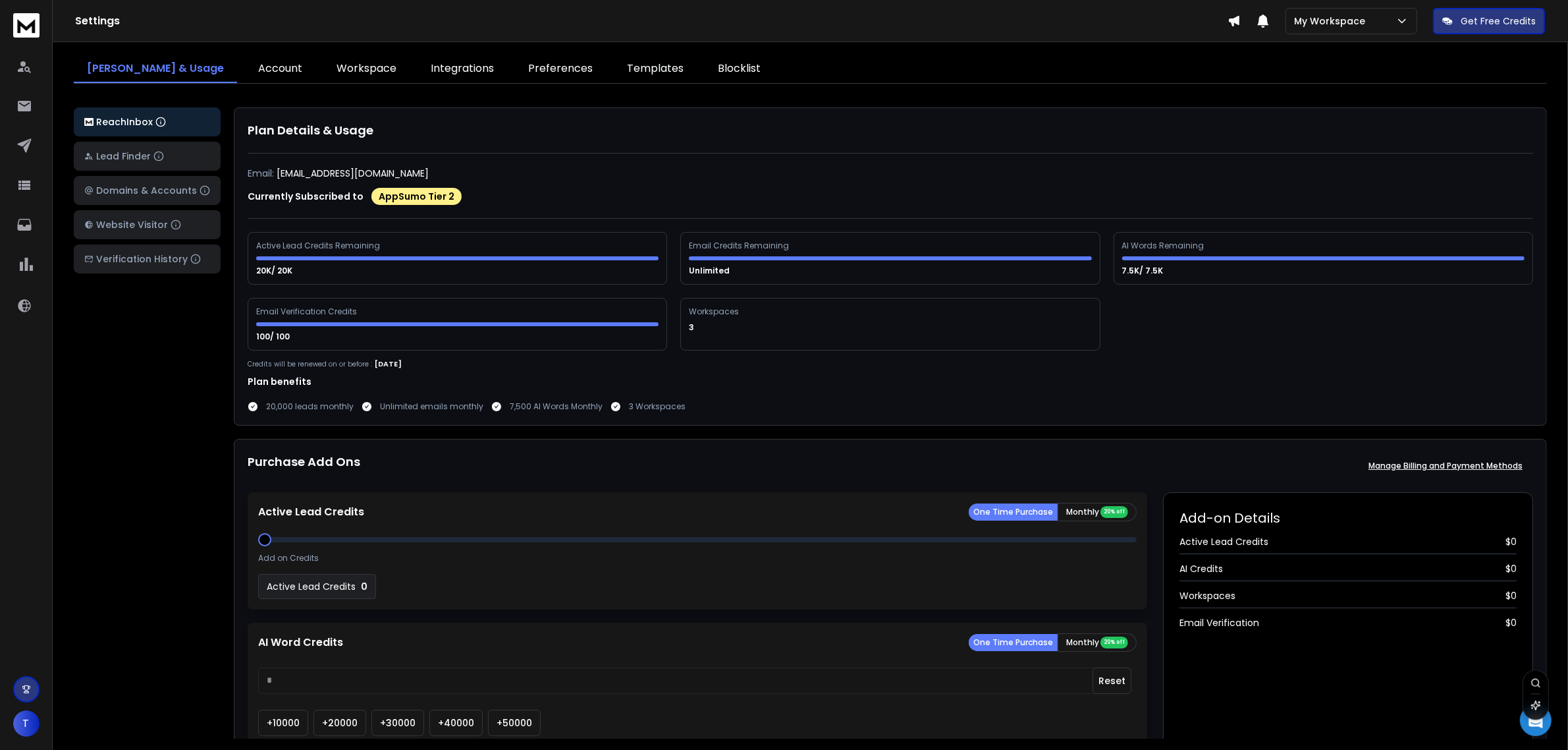
click at [122, 117] on button "ReachInbox" at bounding box center [147, 121] width 147 height 29
click at [20, 713] on span "T" at bounding box center [26, 724] width 26 height 26
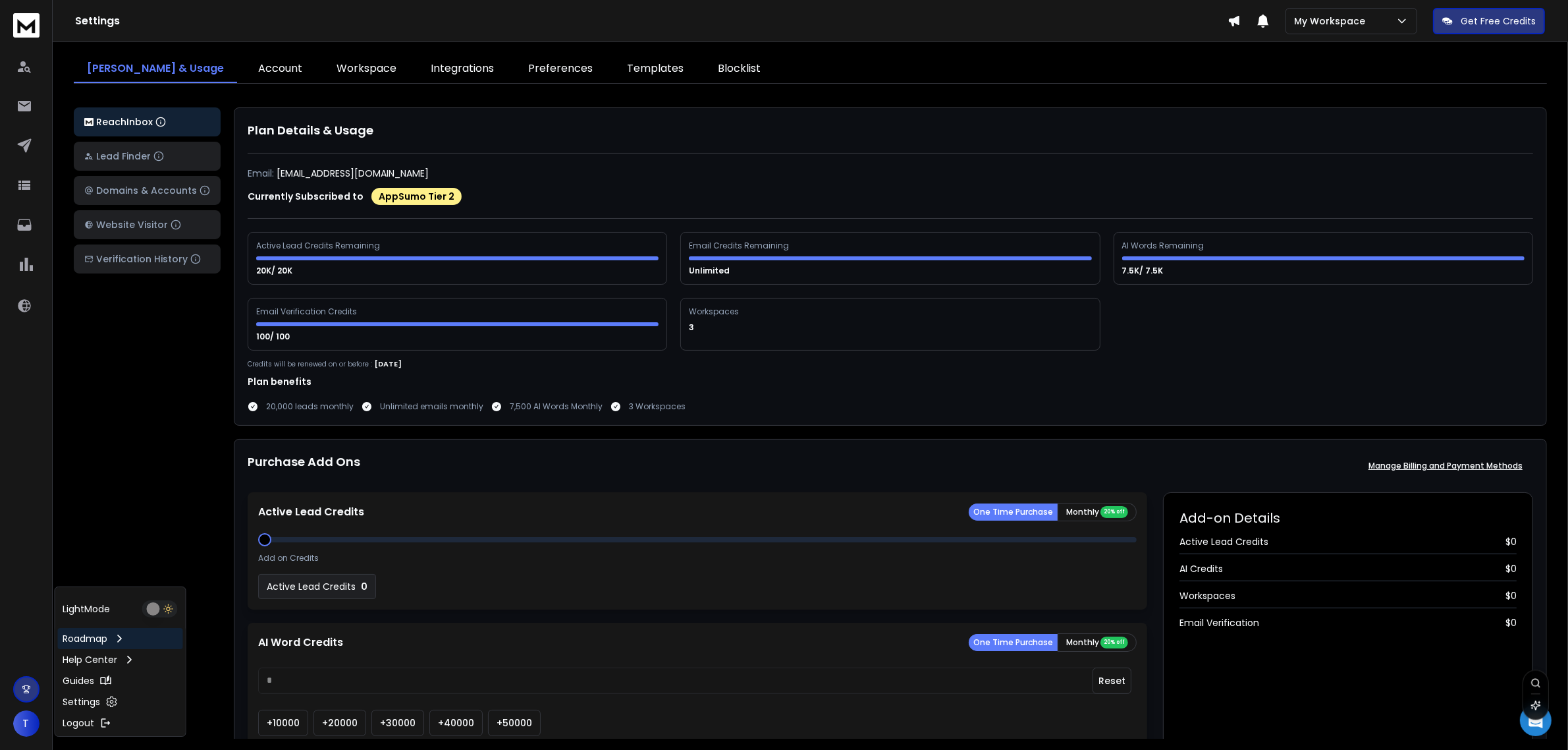
click at [426, 72] on link "Integrations" at bounding box center [462, 69] width 90 height 28
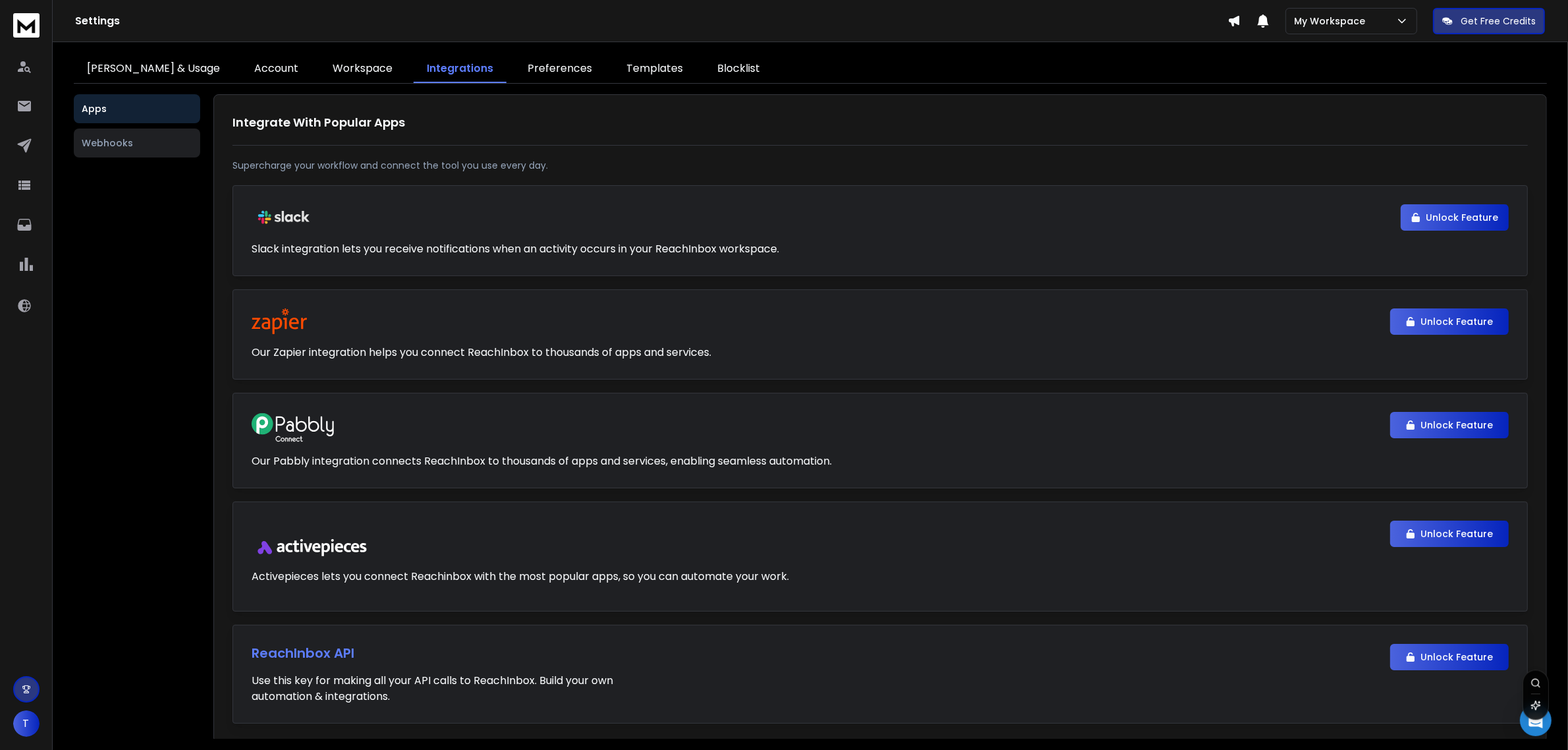
click at [67, 125] on div "[PERSON_NAME] & Usage Account Workspace Integrations Preferences Templates Bloc…" at bounding box center [810, 402] width 1515 height 720
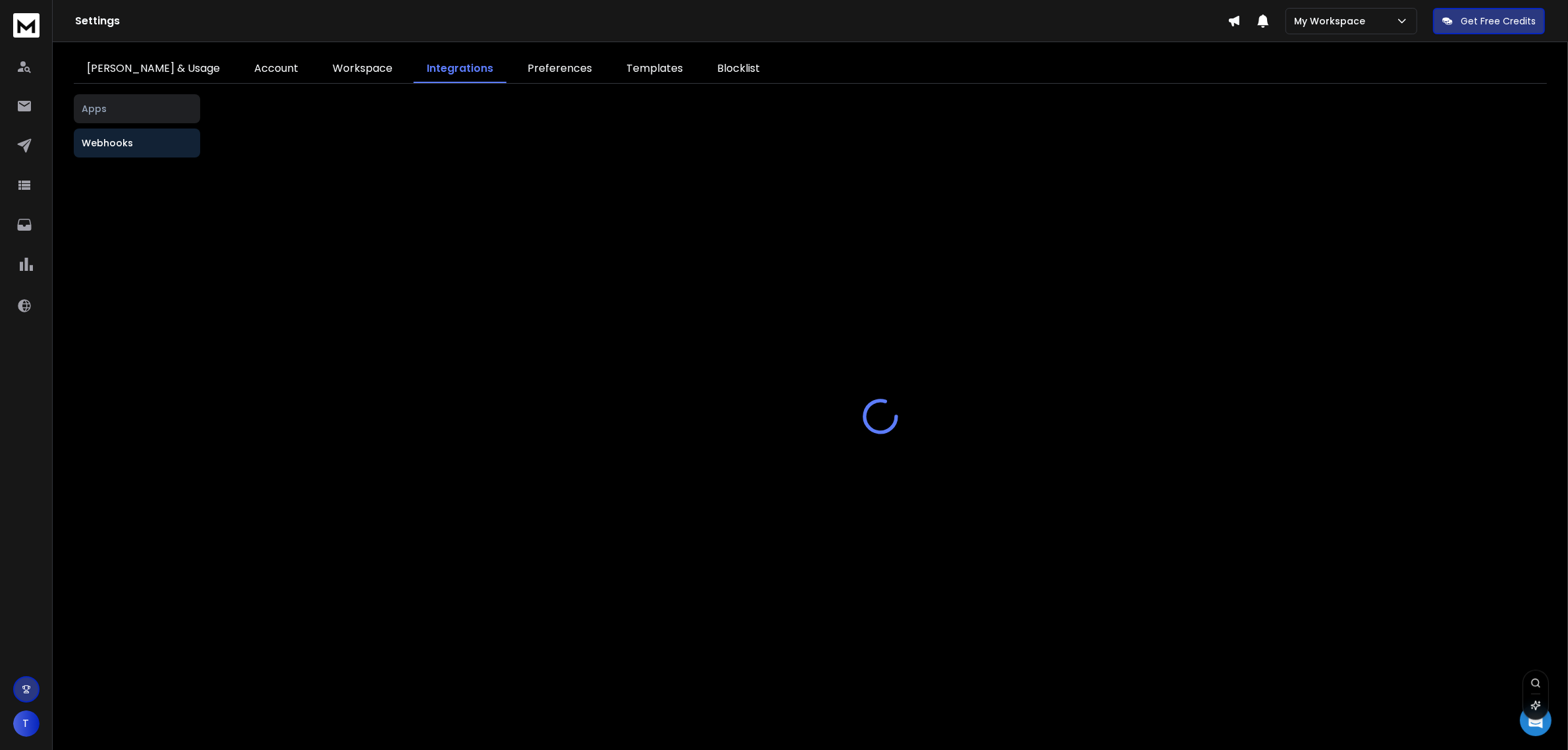
click at [100, 141] on button "Webhooks" at bounding box center [137, 142] width 127 height 29
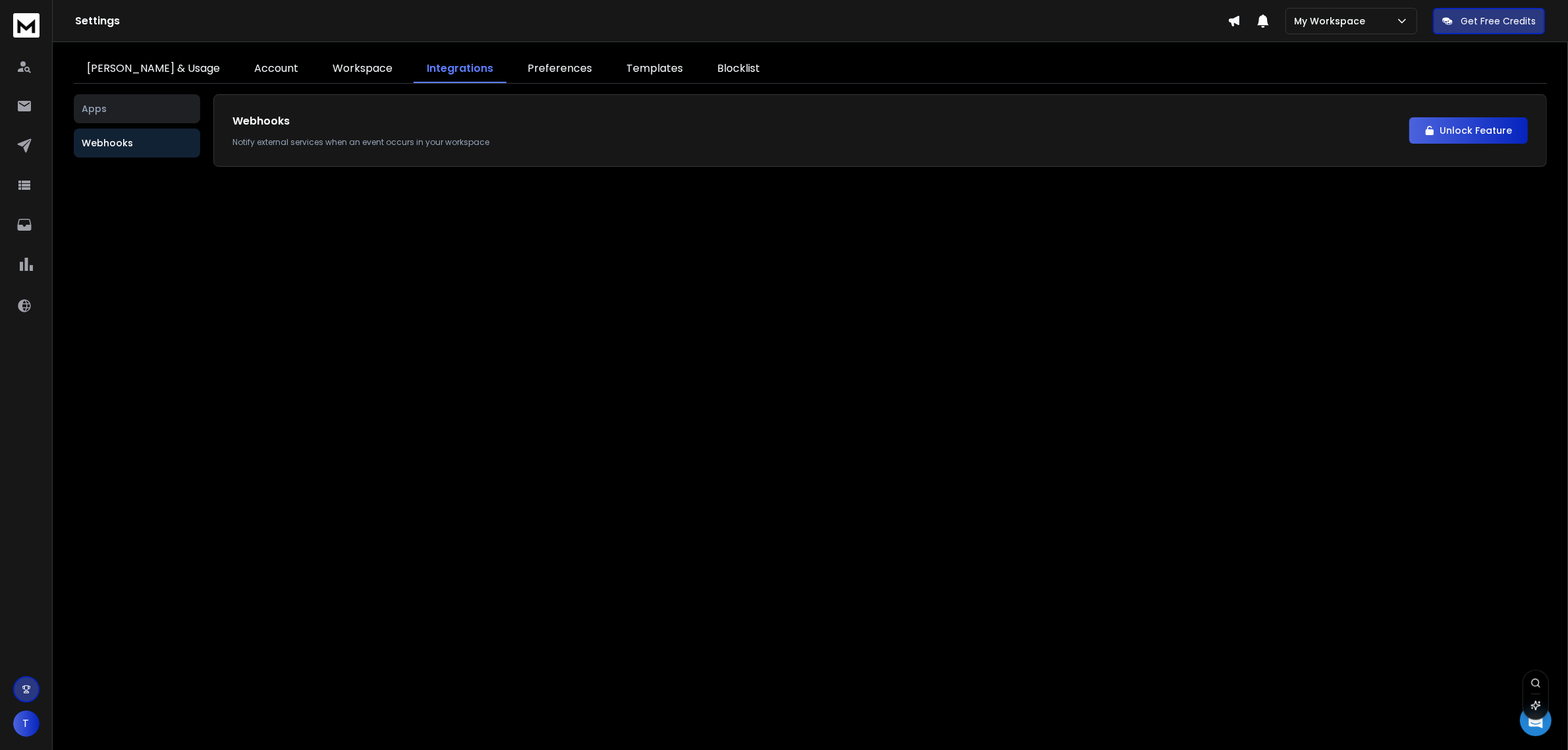
click at [103, 106] on button "Apps" at bounding box center [137, 108] width 127 height 29
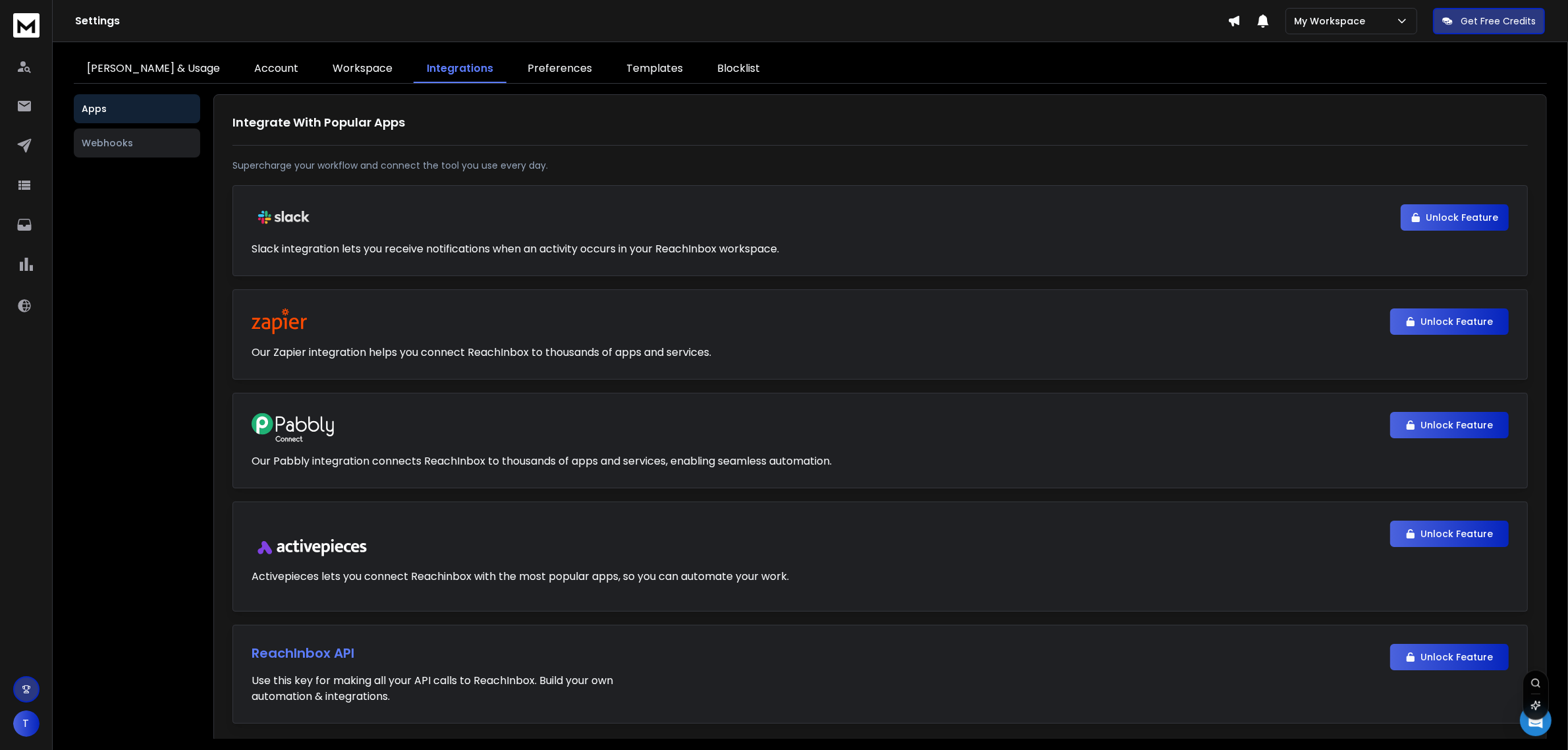
click at [514, 65] on link "Preferences" at bounding box center [559, 69] width 91 height 28
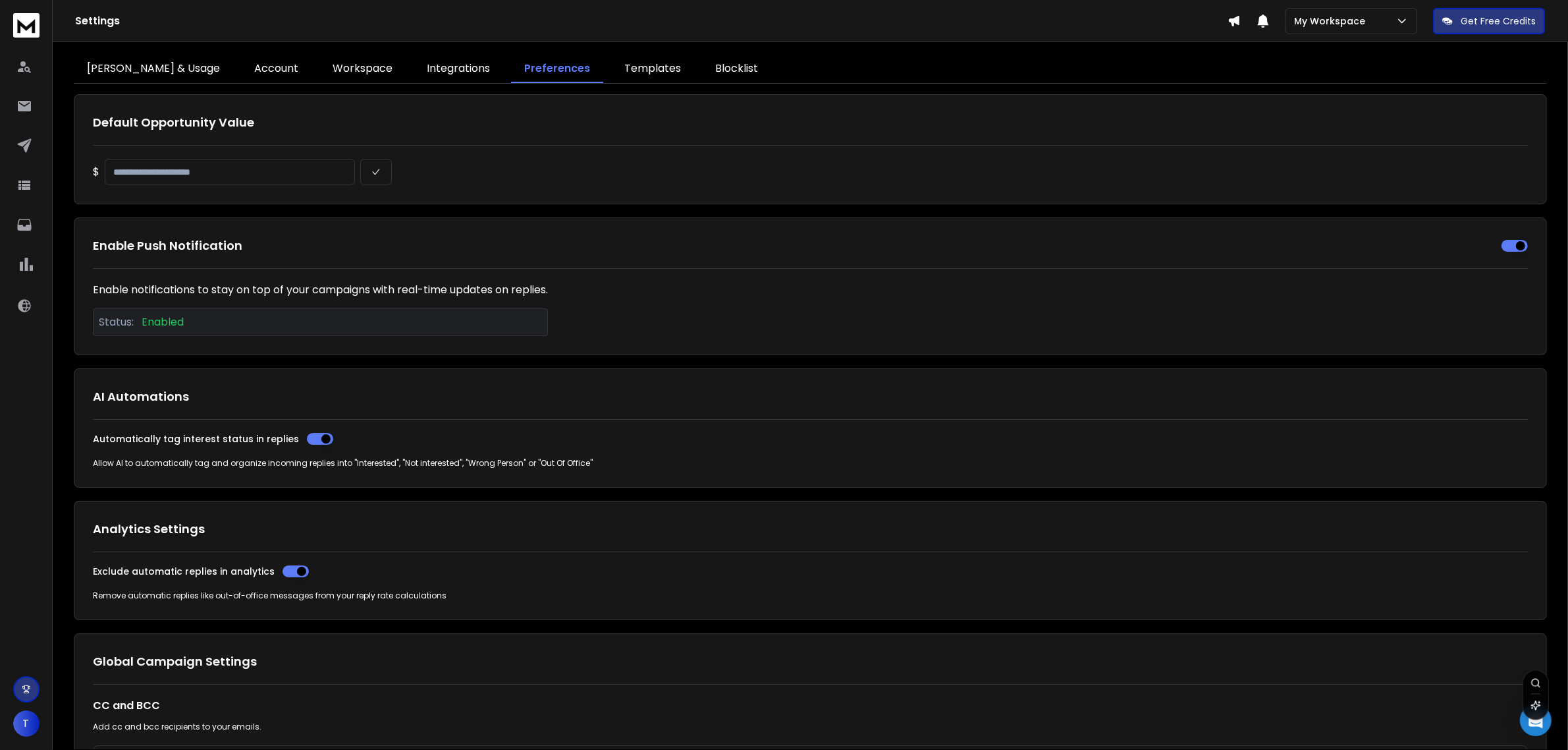
click at [611, 73] on link "Templates" at bounding box center [652, 69] width 83 height 28
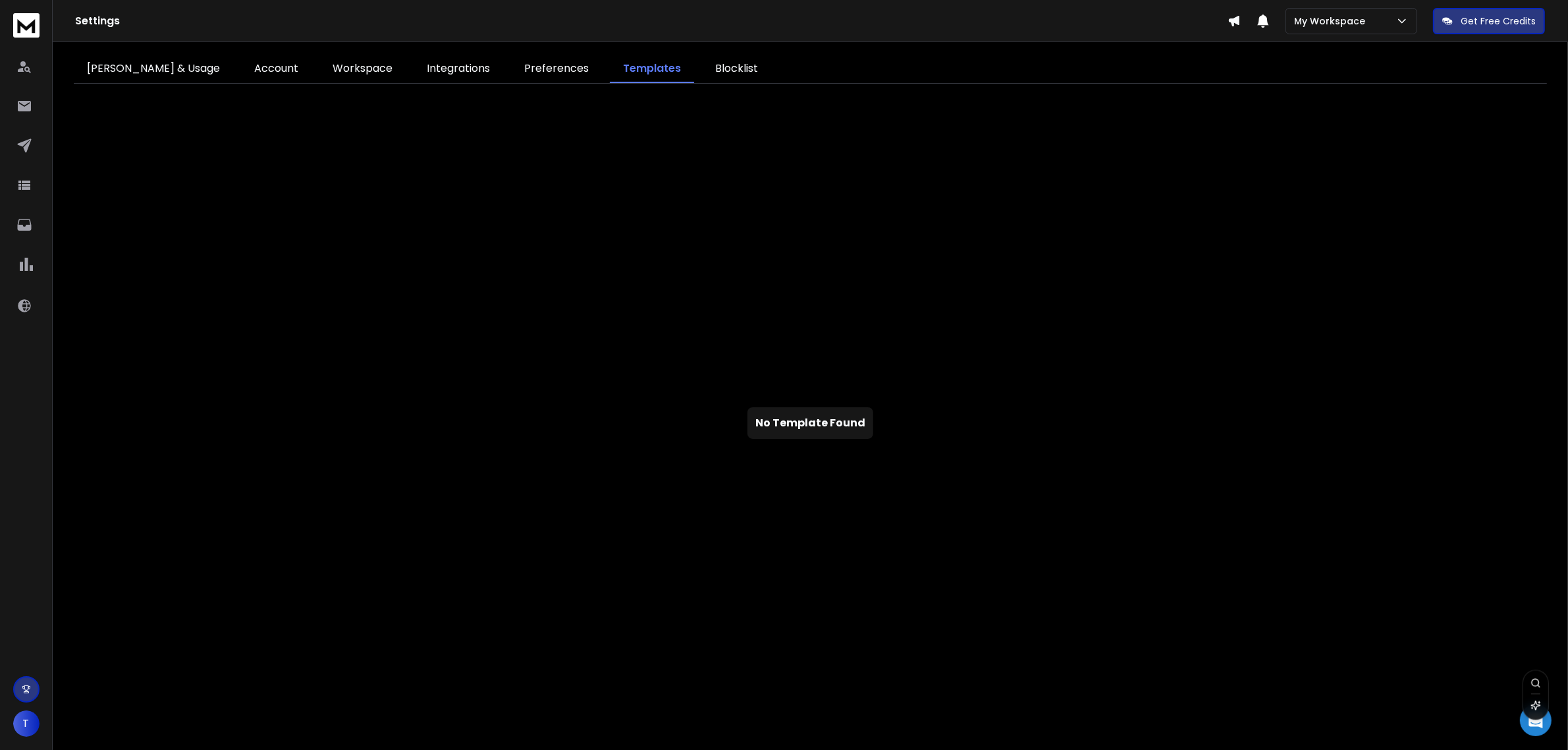
click at [319, 78] on link "Workspace" at bounding box center [362, 69] width 86 height 28
